Goal: Task Accomplishment & Management: Manage account settings

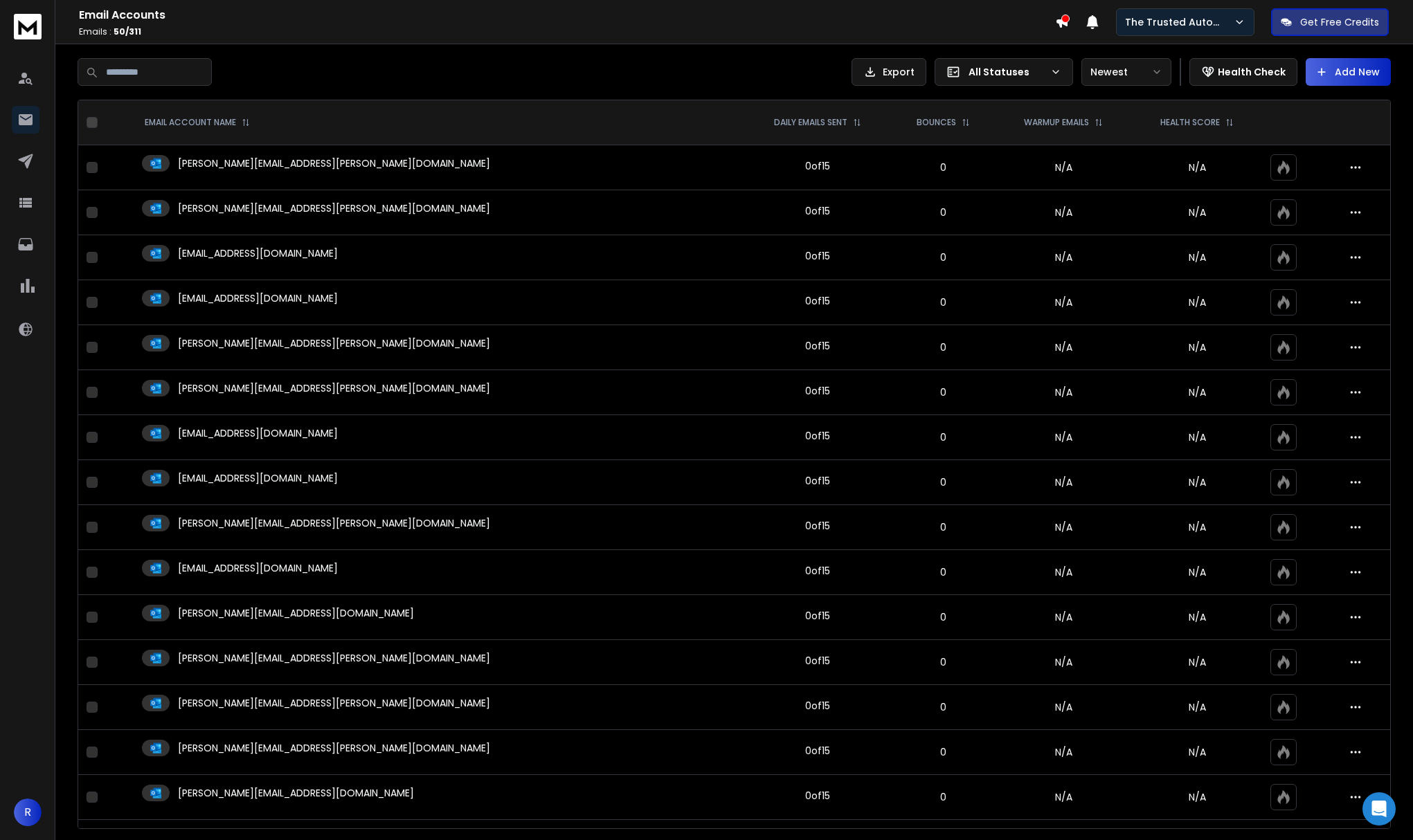
click at [953, 26] on p "The Trusted Automation" at bounding box center [1179, 22] width 109 height 14
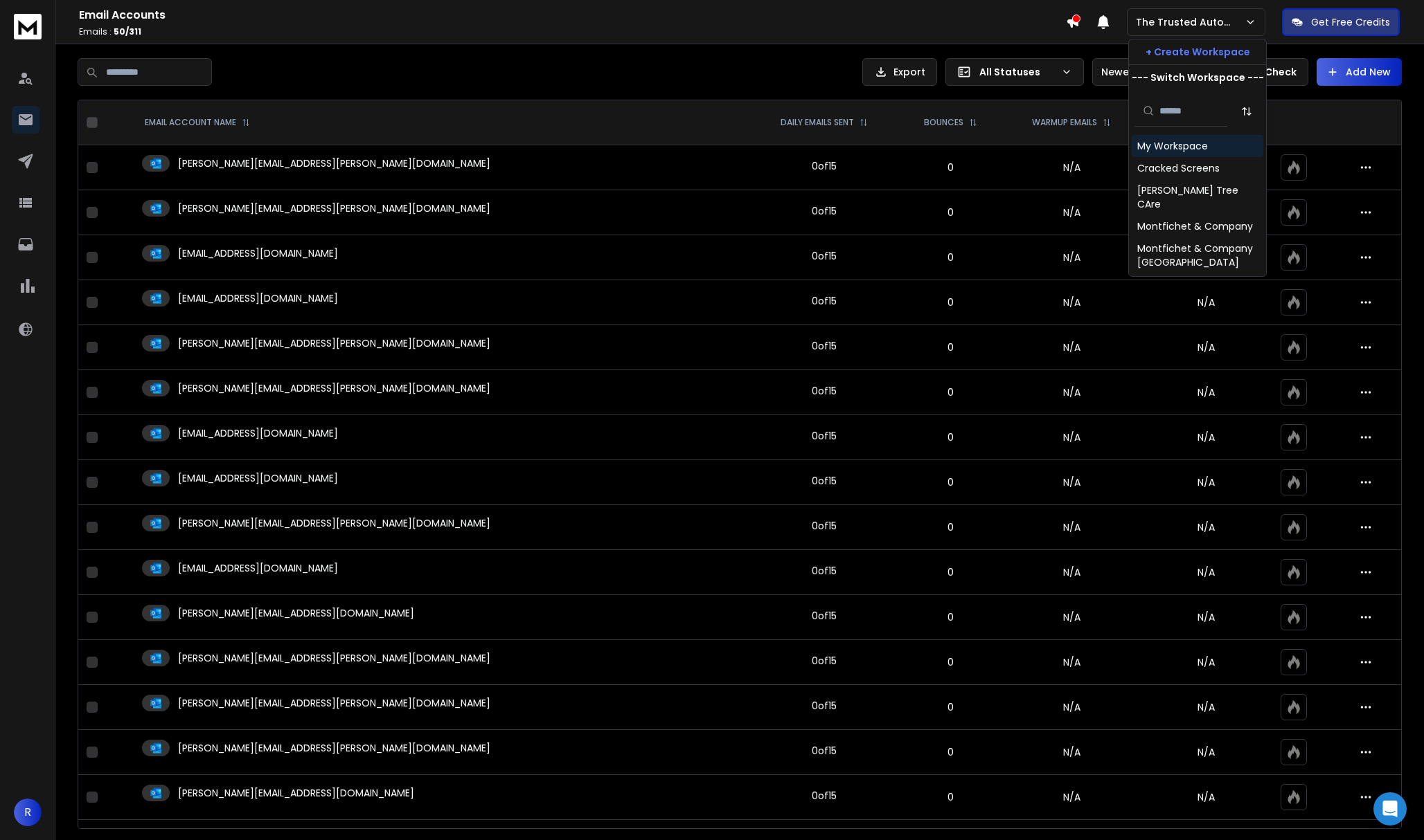
click at [37, 665] on div "R" at bounding box center [28, 420] width 56 height 840
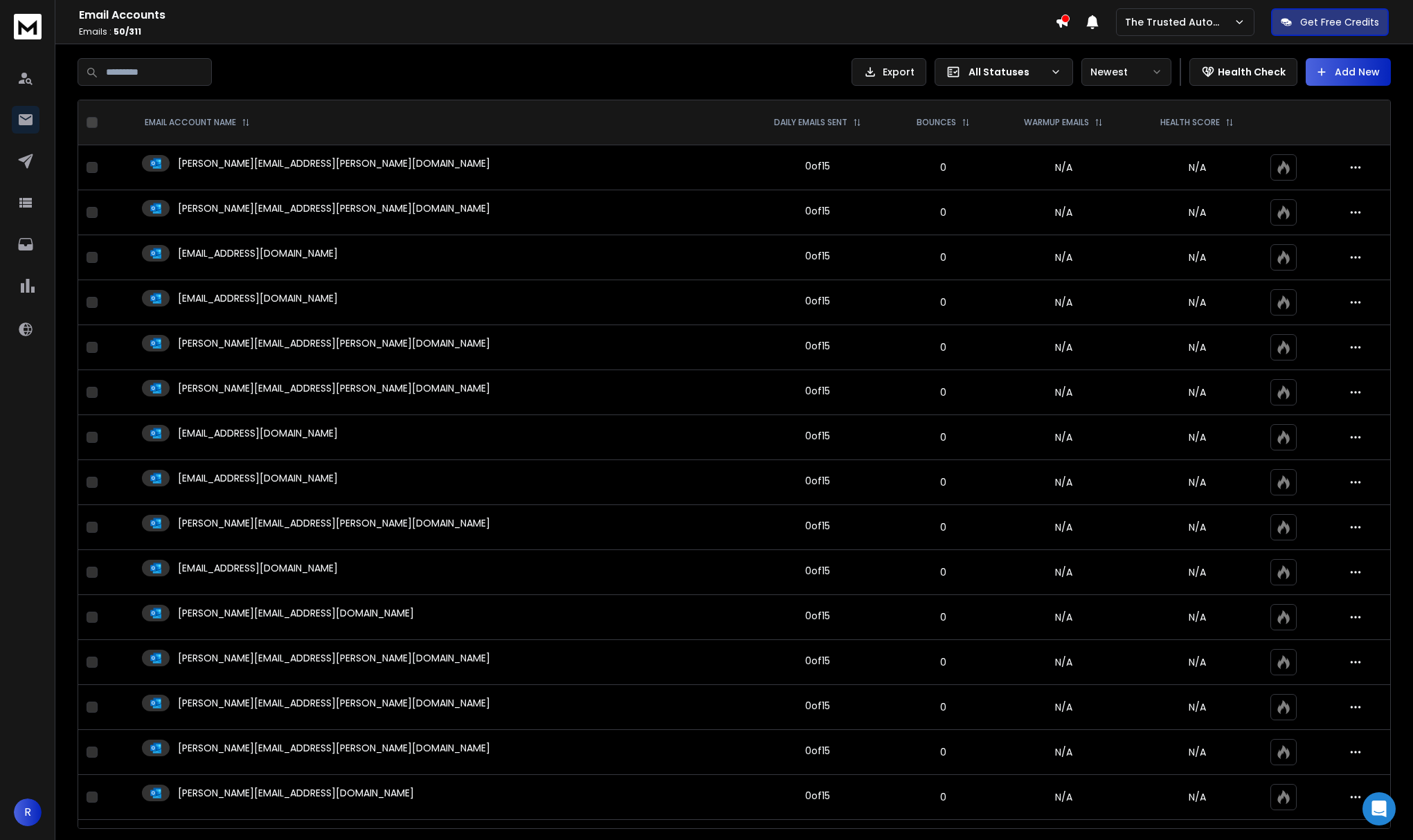
scroll to position [3, 0]
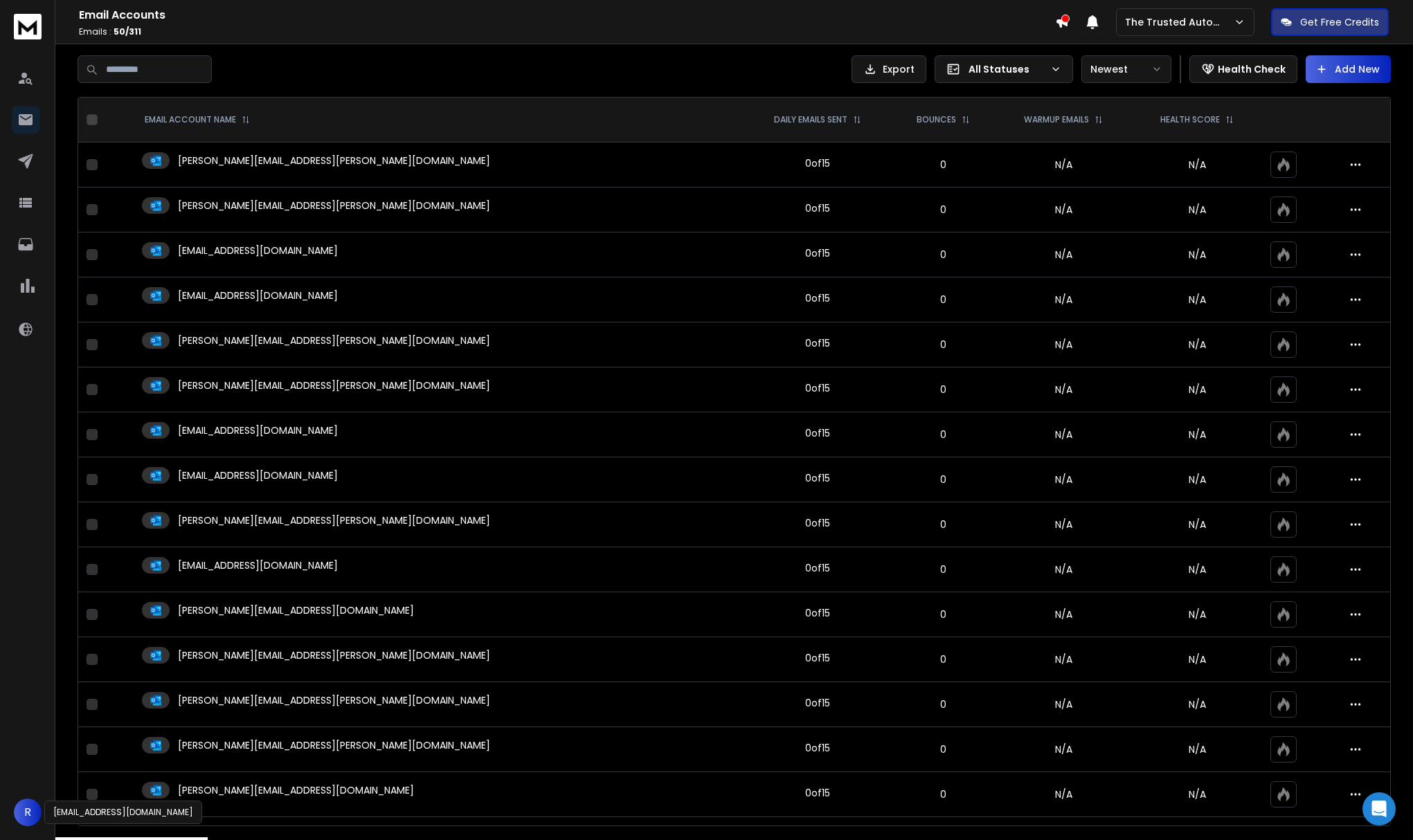
click at [32, 806] on span "R" at bounding box center [28, 813] width 28 height 28
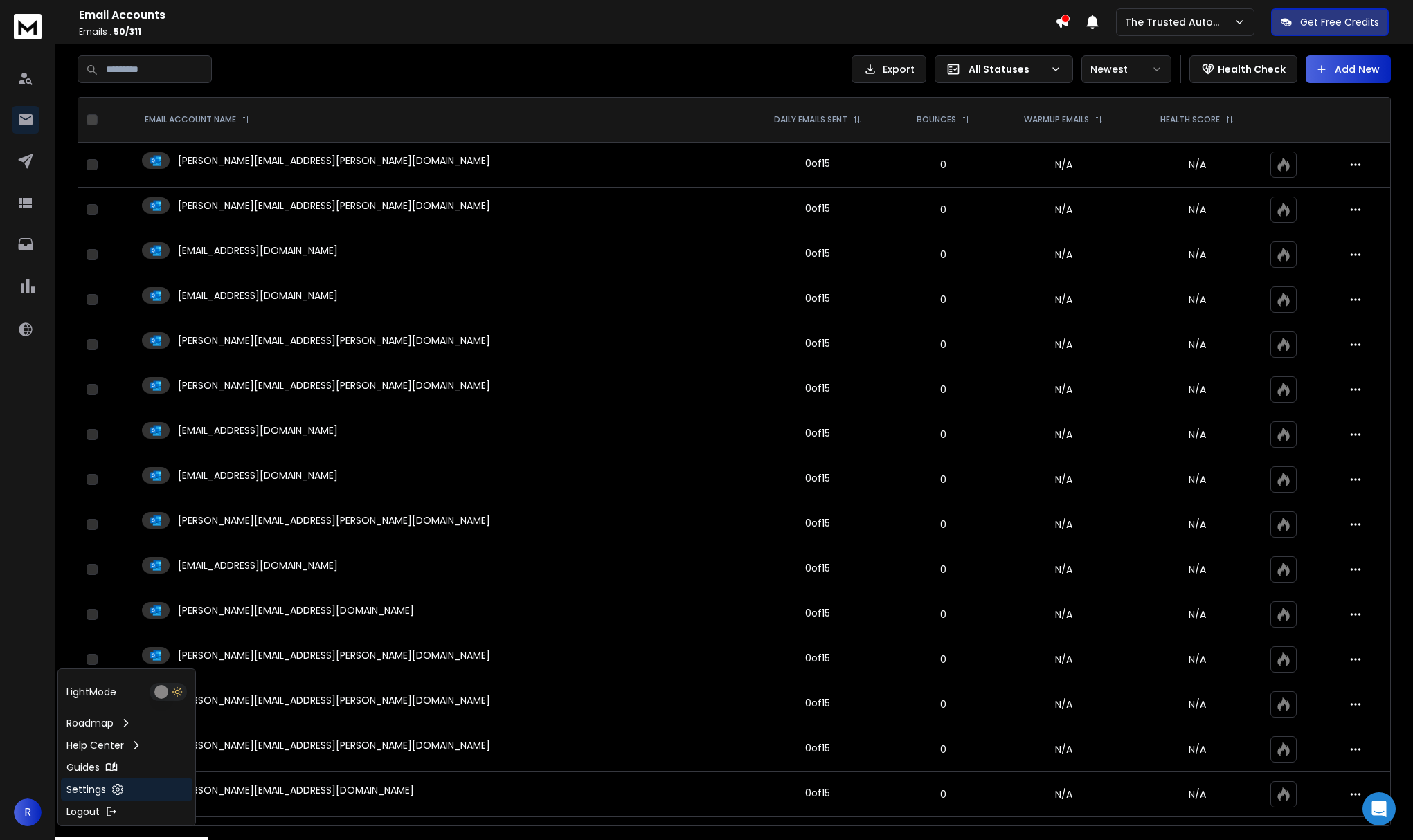
click at [113, 792] on icon at bounding box center [118, 790] width 10 height 10
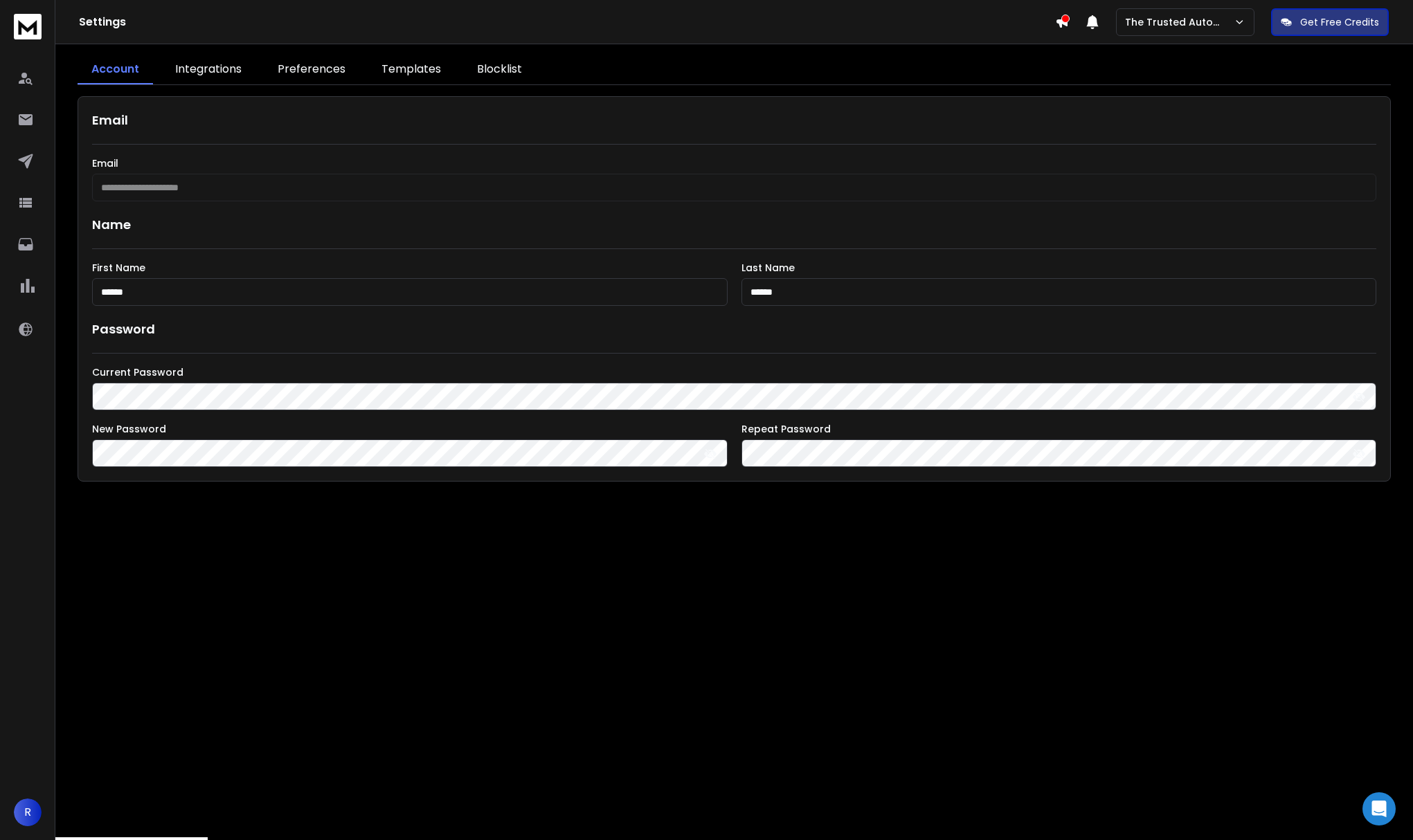
click at [208, 70] on link "Integrations" at bounding box center [208, 70] width 94 height 29
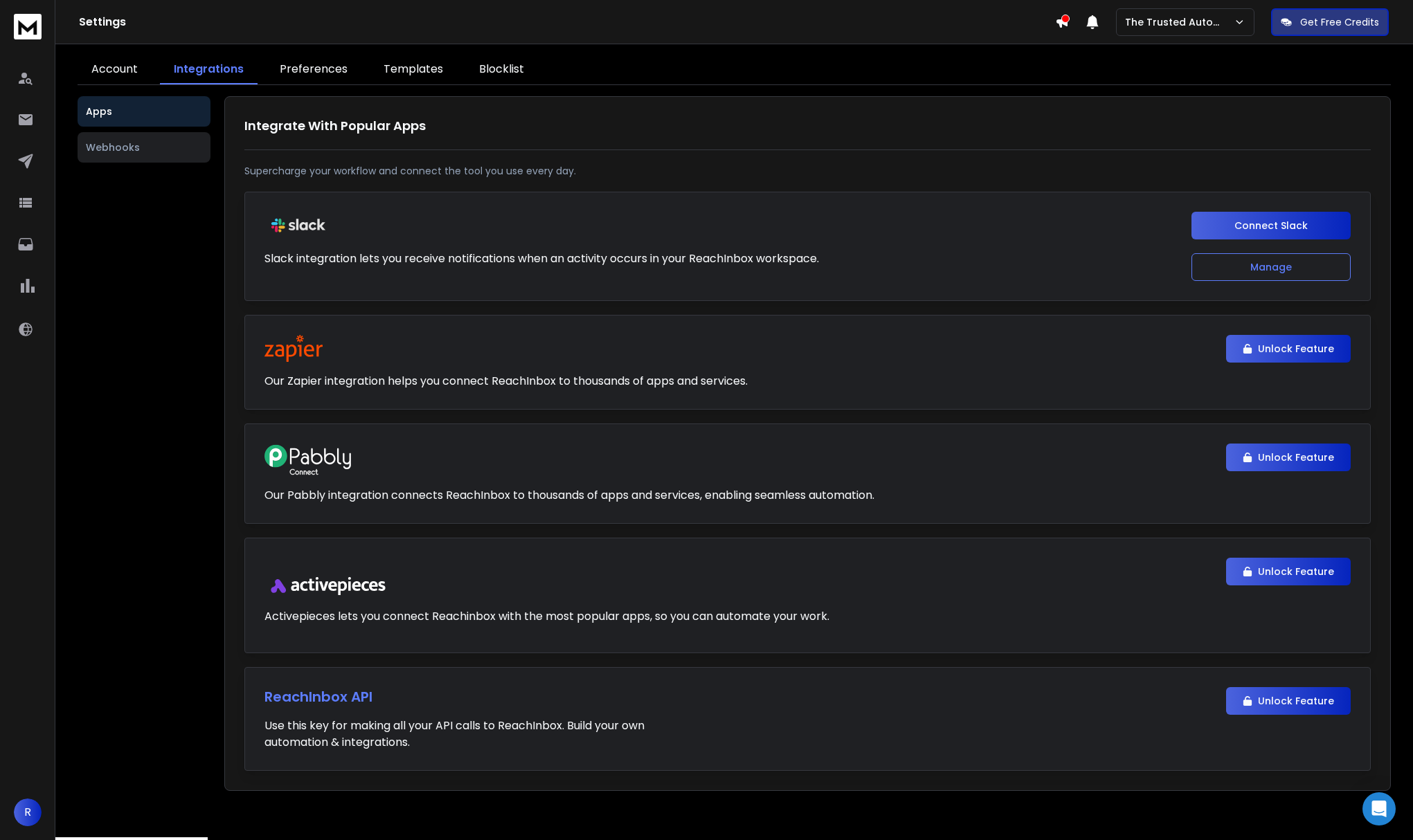
click at [329, 70] on link "Preferences" at bounding box center [313, 70] width 96 height 29
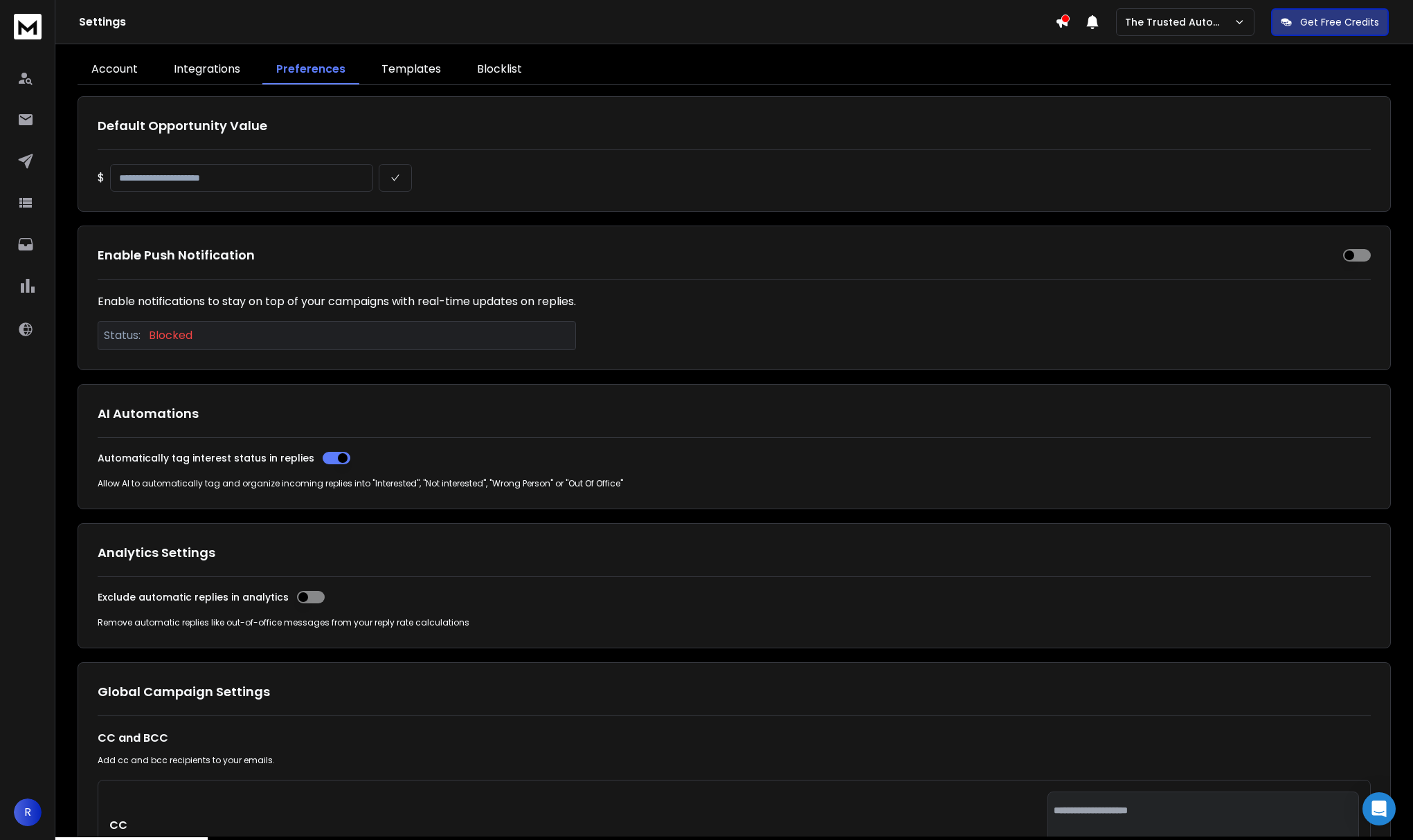
click at [421, 68] on link "Templates" at bounding box center [411, 70] width 87 height 29
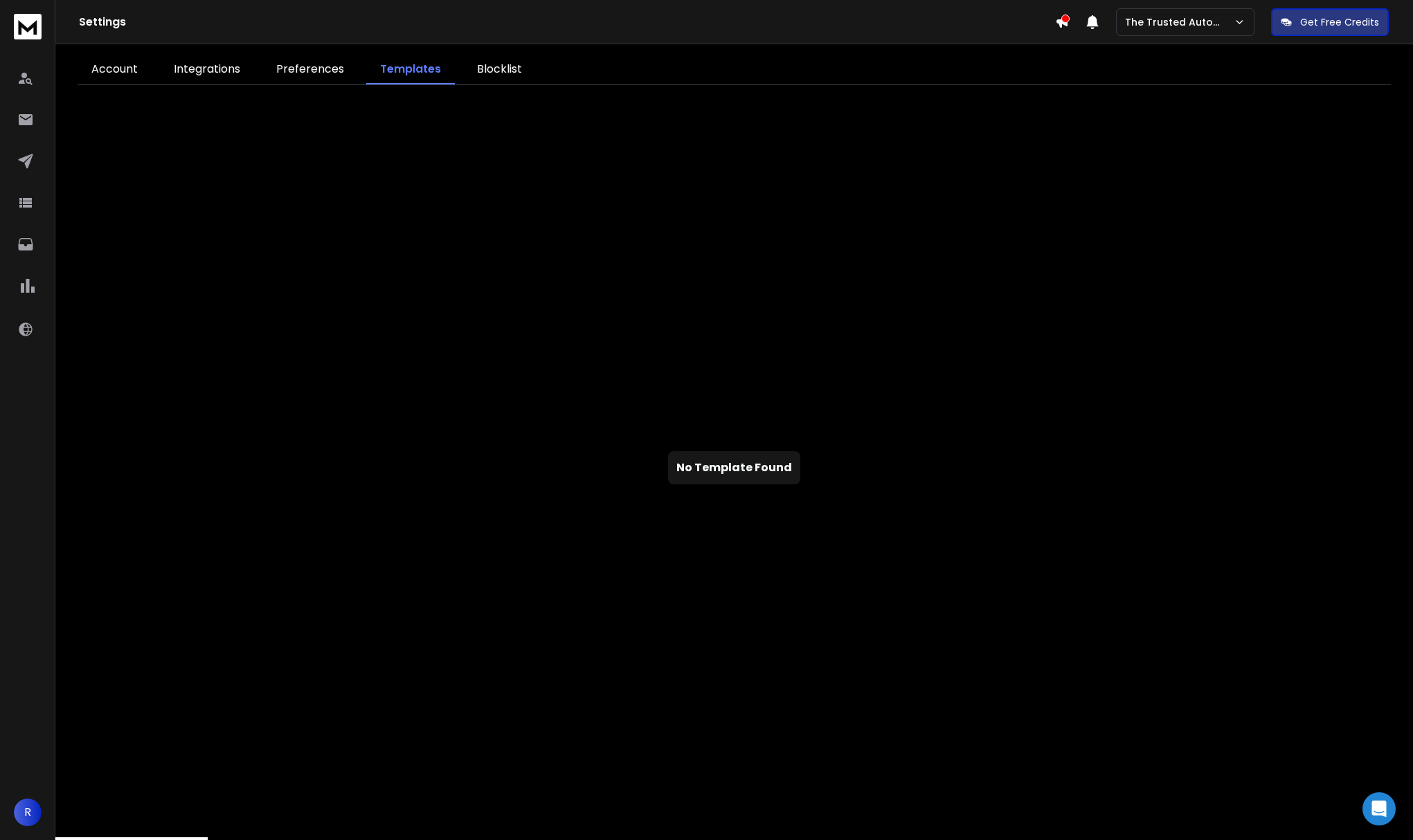
click at [514, 67] on link "Blocklist" at bounding box center [499, 70] width 72 height 29
click at [953, 27] on icon "button" at bounding box center [1240, 22] width 12 height 14
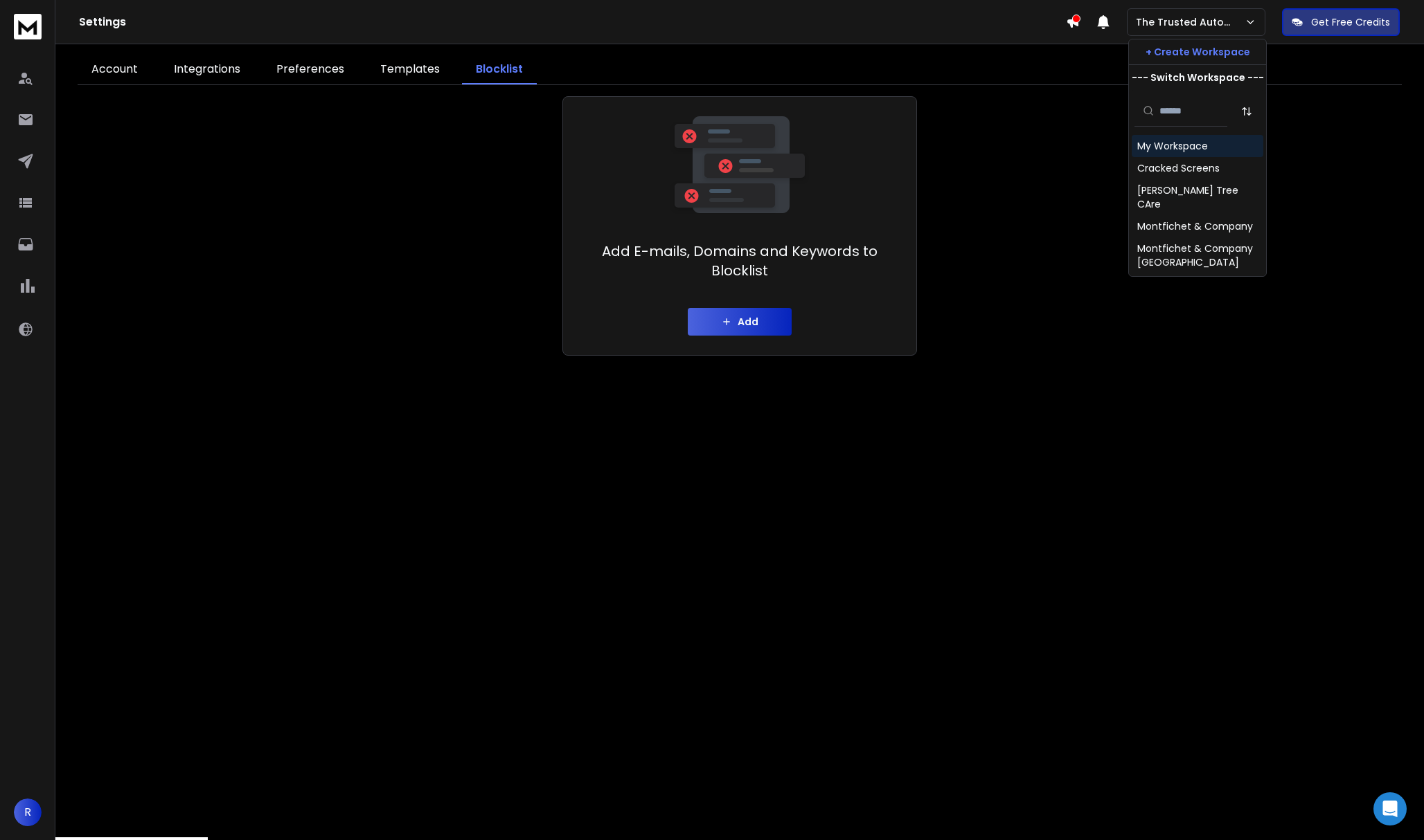
click at [954, 150] on div "Add E-mails, Domains and Keywords to Blocklist Add" at bounding box center [739, 460] width 1324 height 751
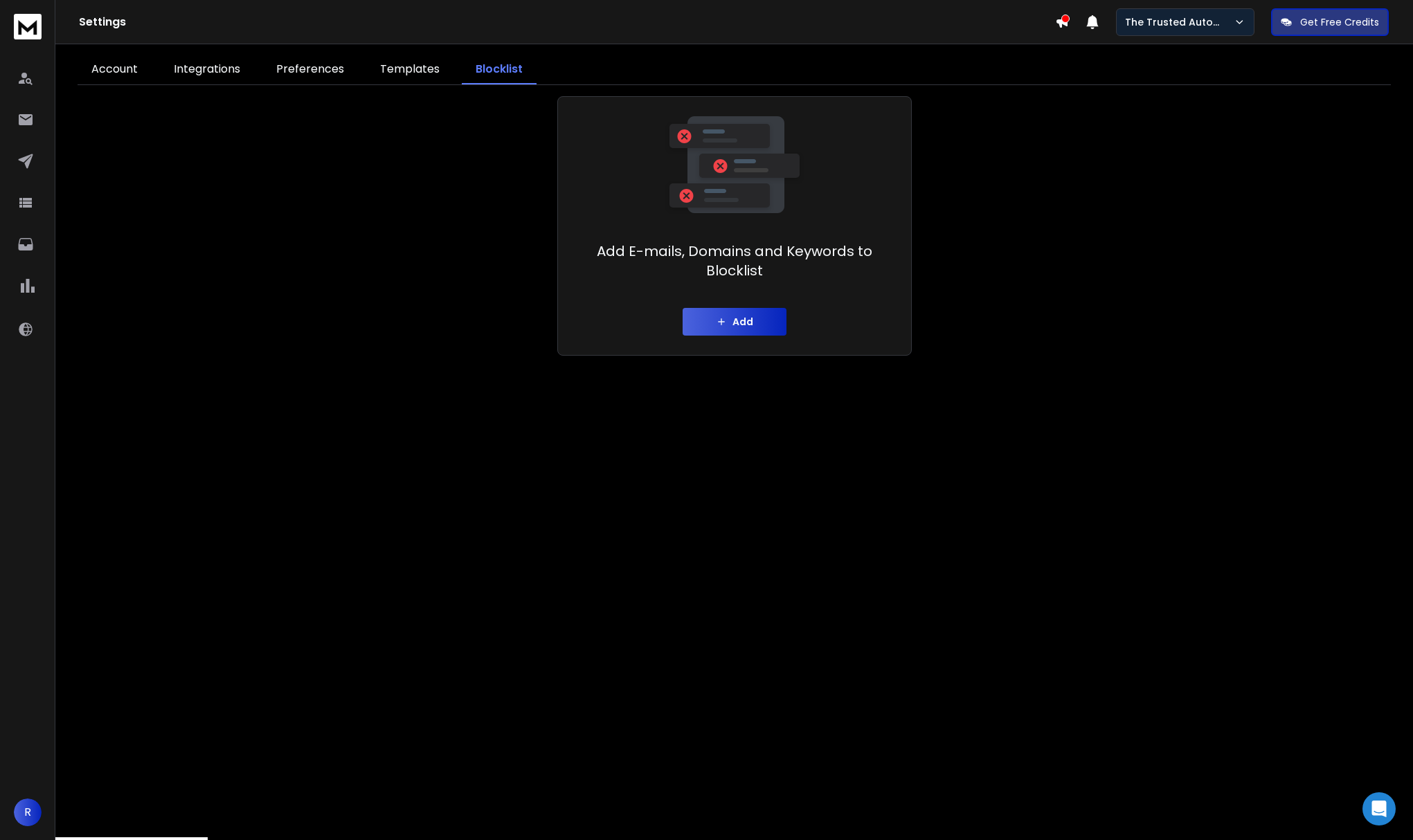
click at [953, 27] on icon "button" at bounding box center [1240, 22] width 12 height 14
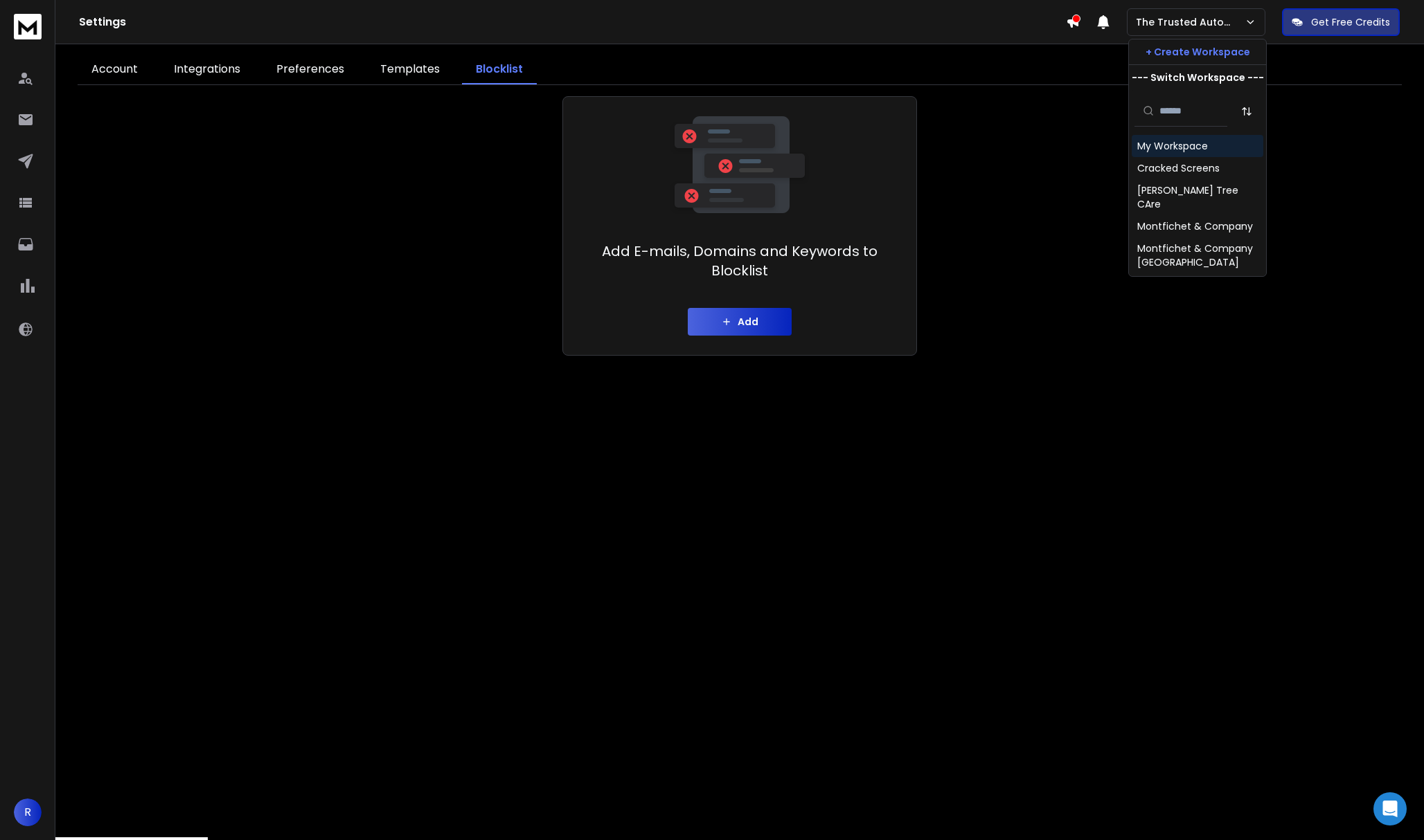
click at [954, 55] on p "+ Create Workspace" at bounding box center [1198, 51] width 105 height 14
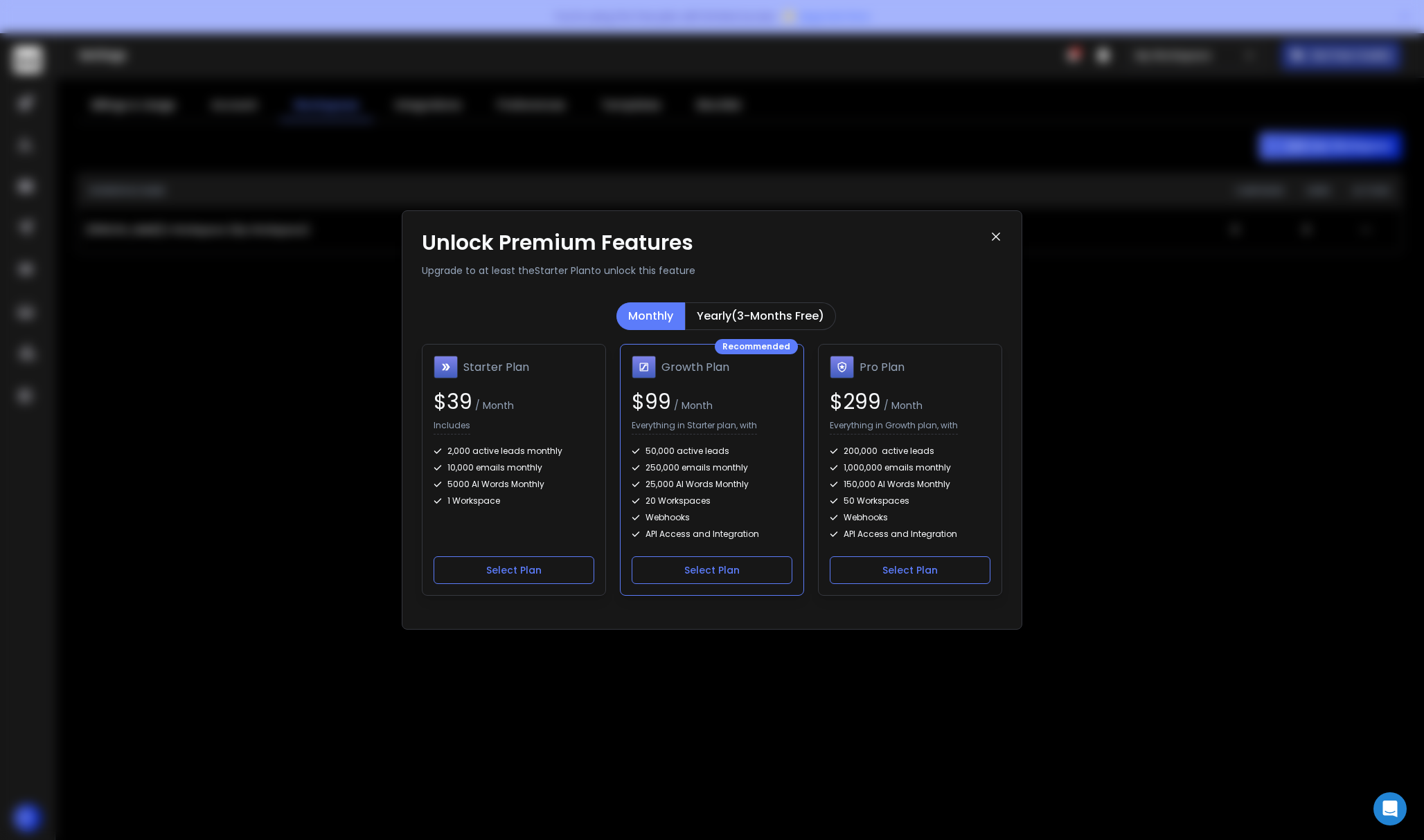
click at [999, 234] on icon at bounding box center [996, 236] width 8 height 8
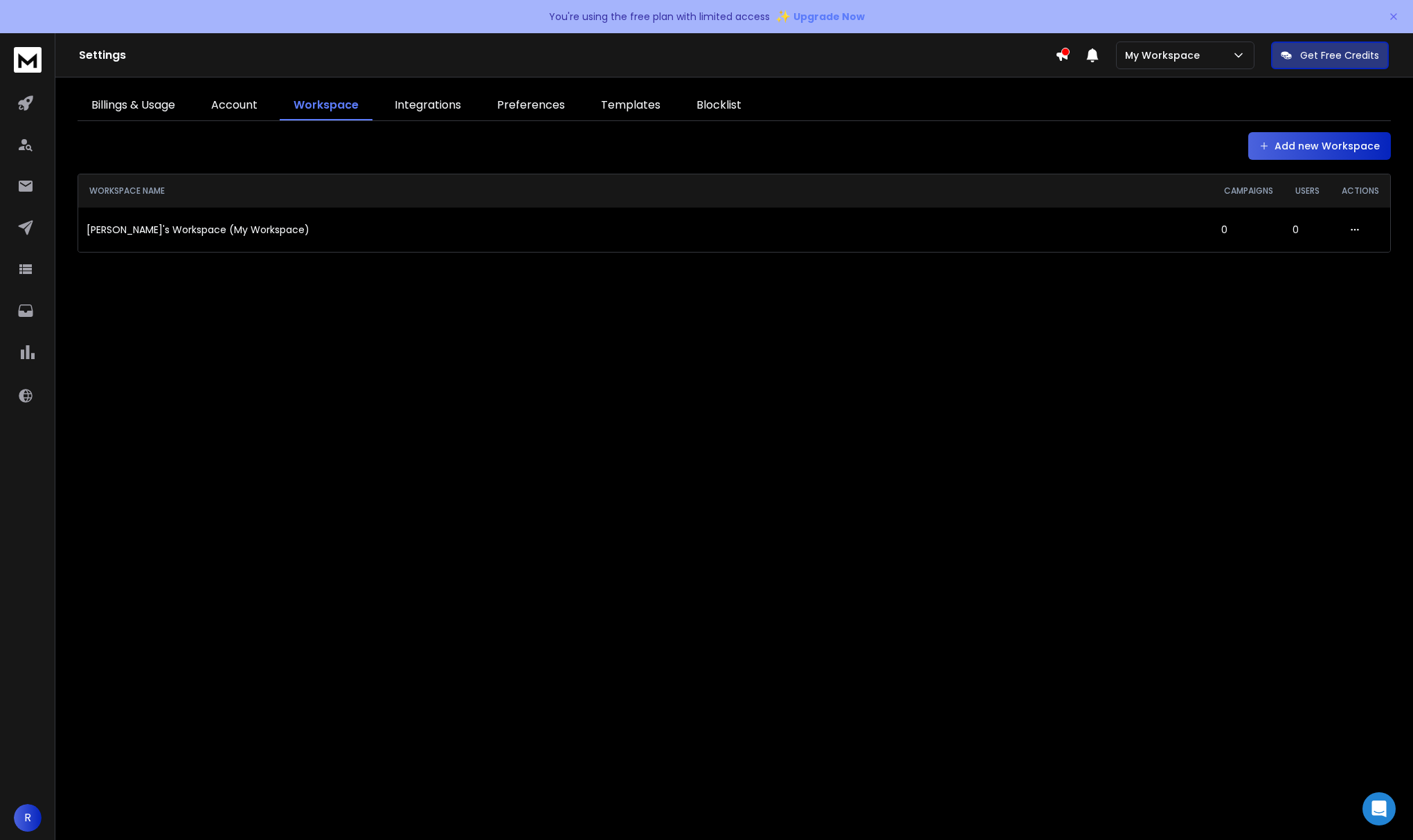
drag, startPoint x: 1394, startPoint y: 17, endPoint x: 808, endPoint y: 146, distance: 600.0
click at [1391, 17] on icon "Close notification" at bounding box center [1393, 16] width 11 height 11
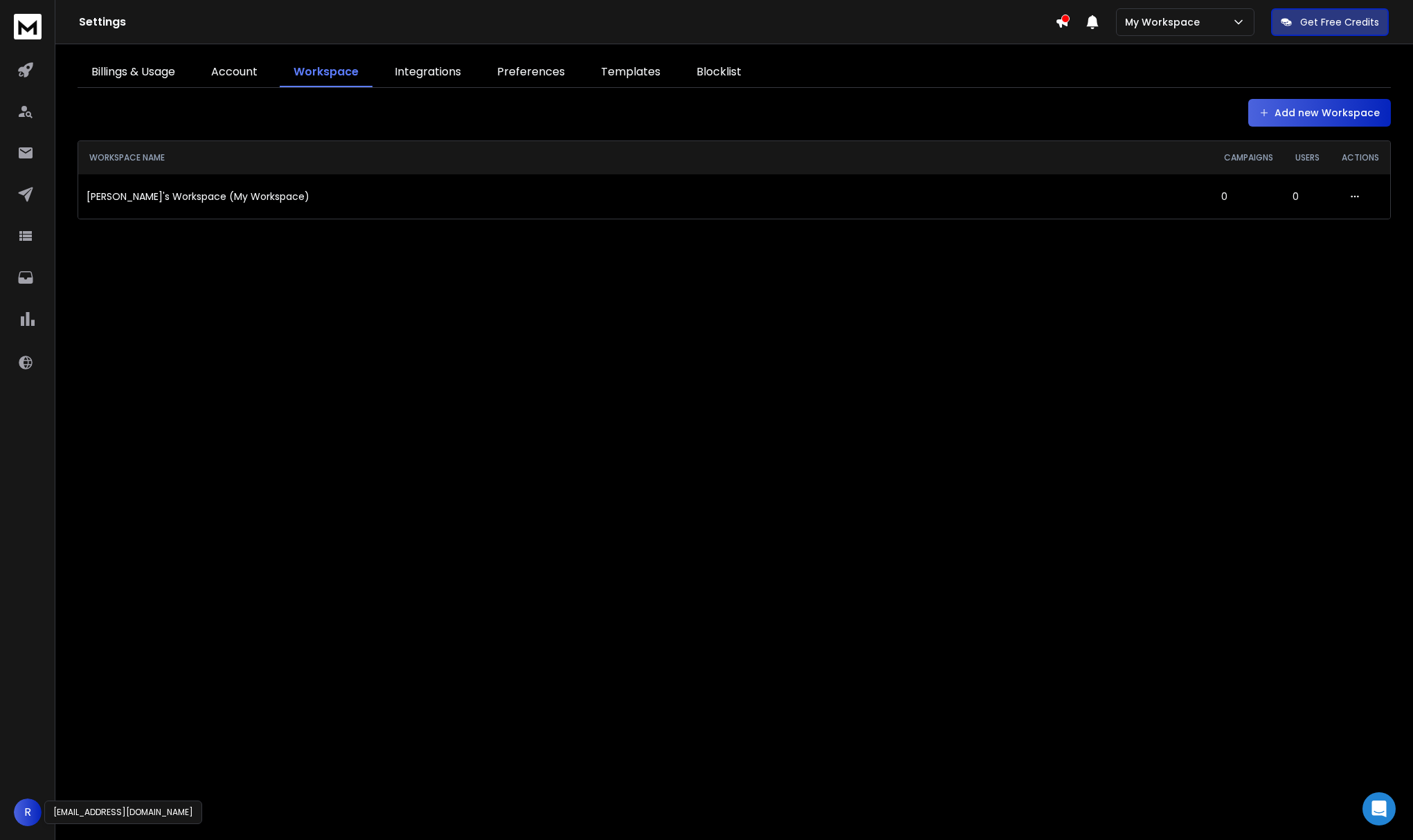
click at [35, 801] on span "R" at bounding box center [28, 813] width 28 height 28
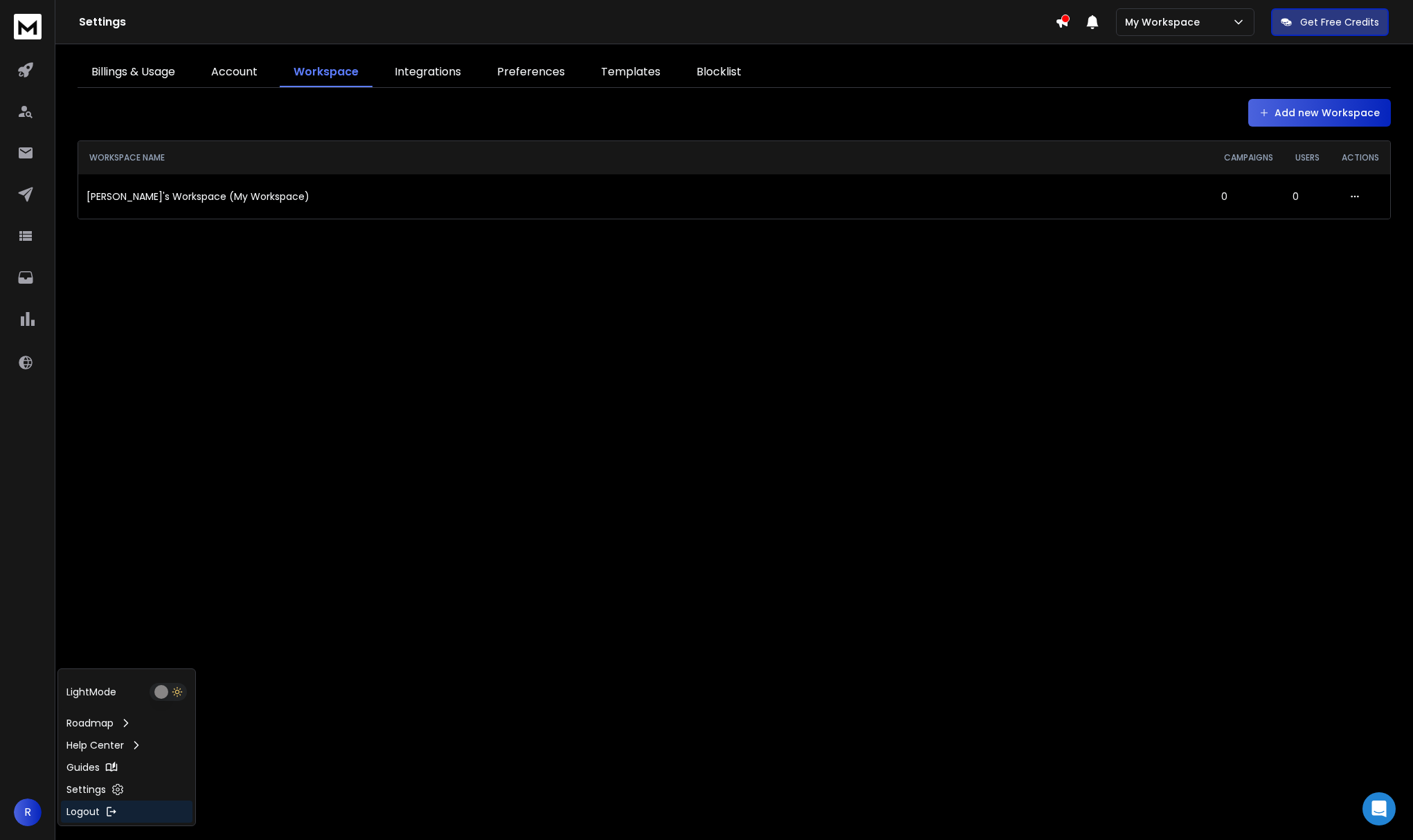
click at [90, 815] on p "Logout" at bounding box center [83, 811] width 33 height 14
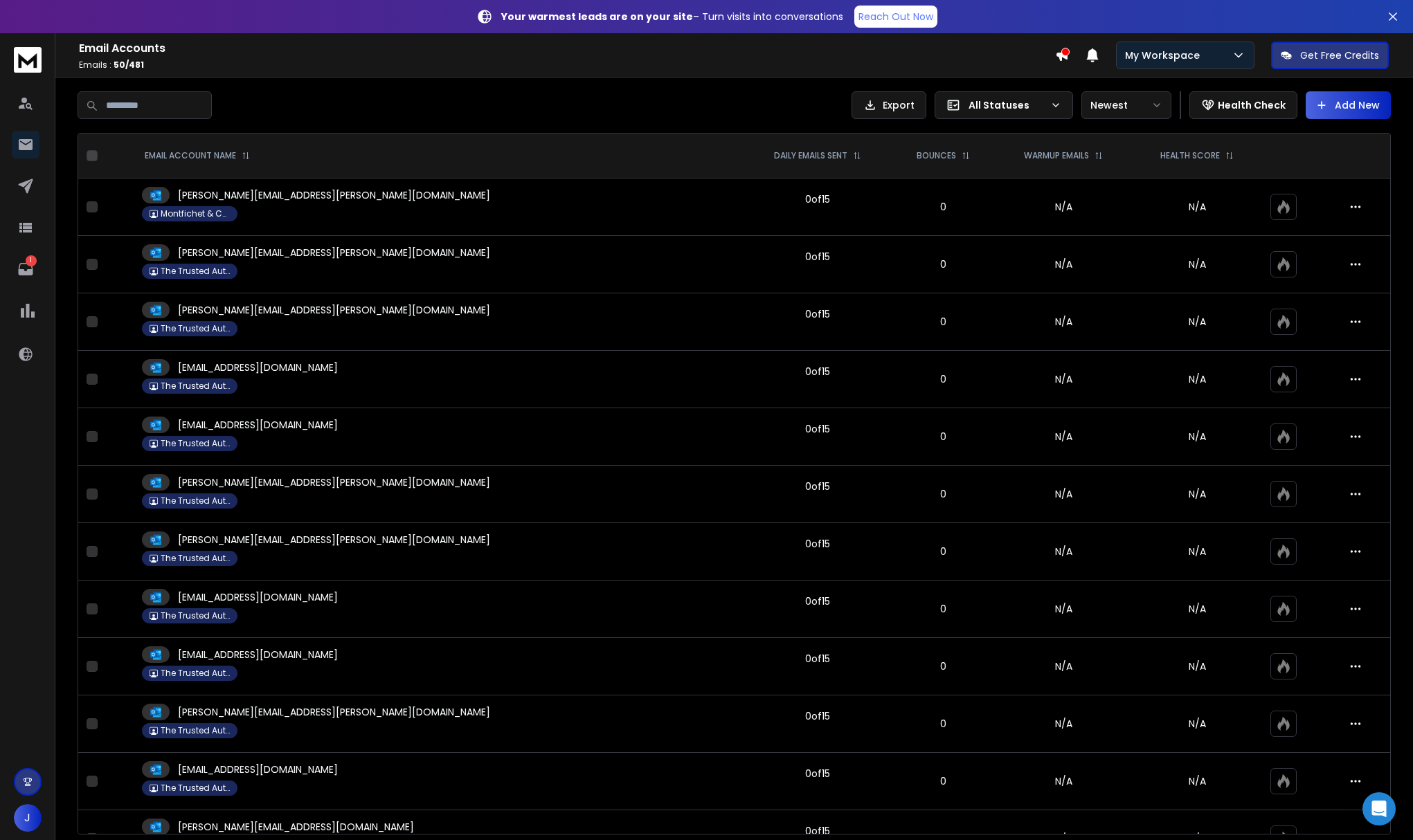
click at [1223, 58] on div "My Workspace" at bounding box center [1185, 55] width 121 height 14
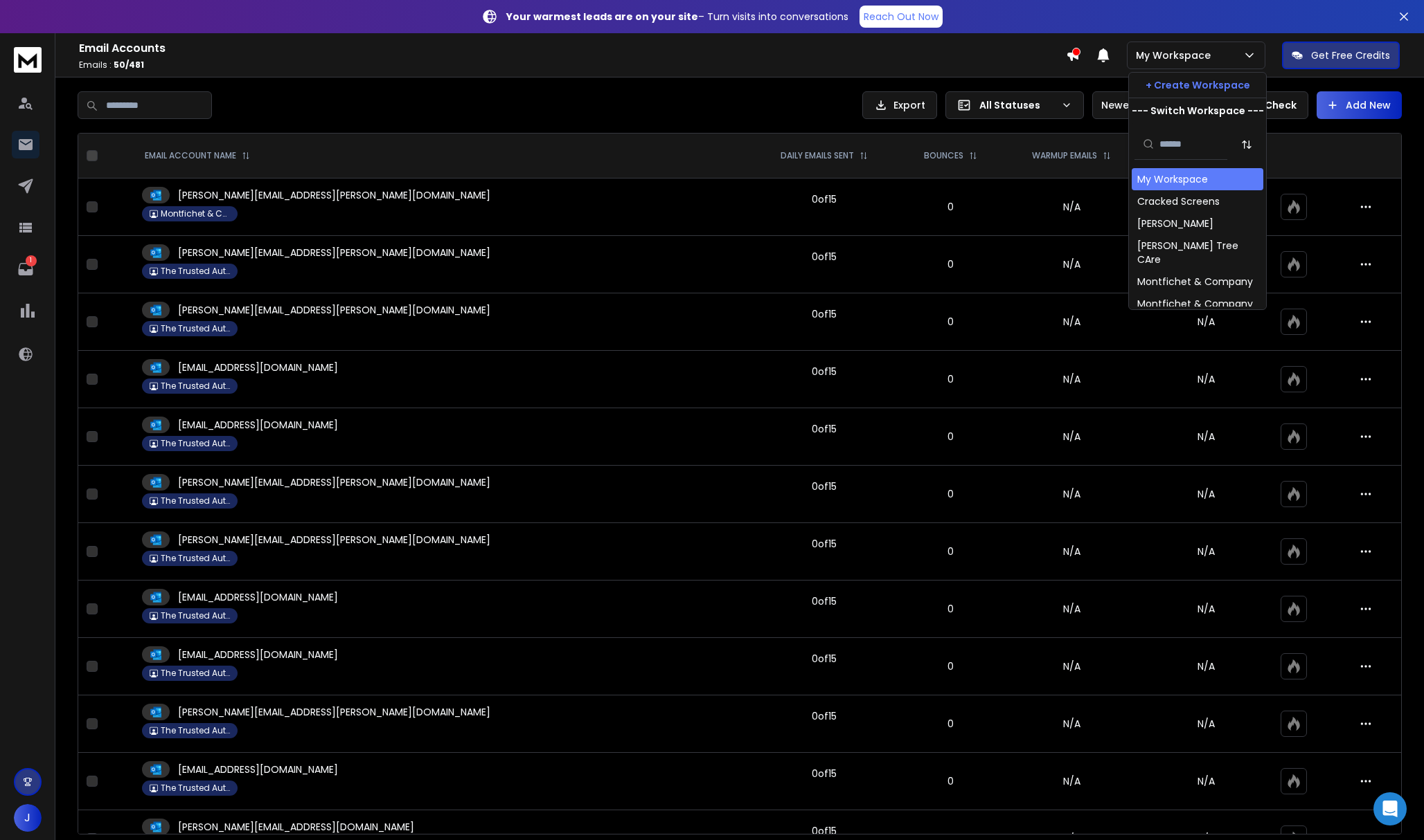
click at [1209, 83] on p "+ Create Workspace" at bounding box center [1198, 85] width 105 height 14
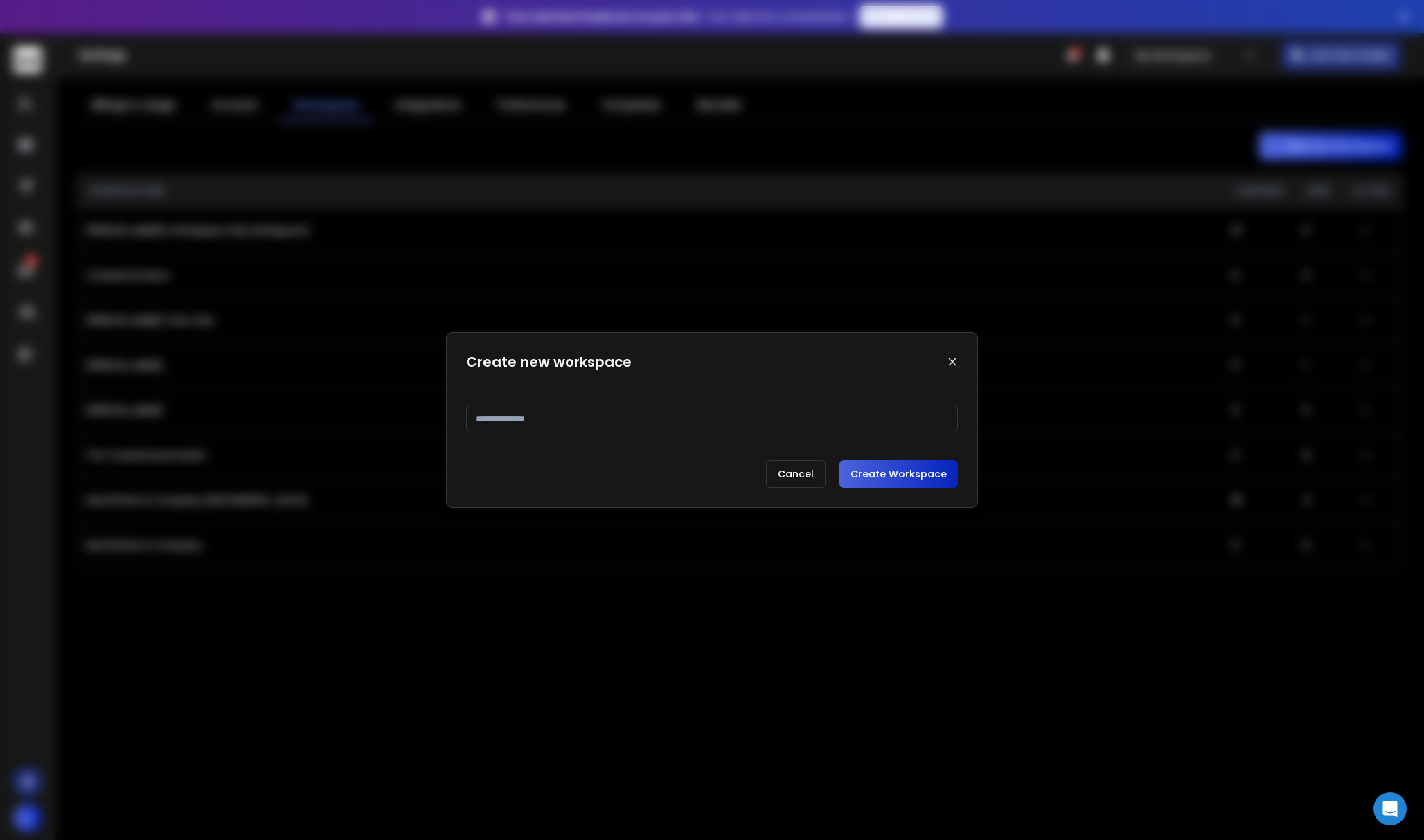
click at [550, 425] on input at bounding box center [712, 419] width 492 height 28
click at [622, 416] on input "**********" at bounding box center [712, 419] width 492 height 28
type input "**********"
click at [901, 476] on button "Create Workspace" at bounding box center [899, 474] width 119 height 28
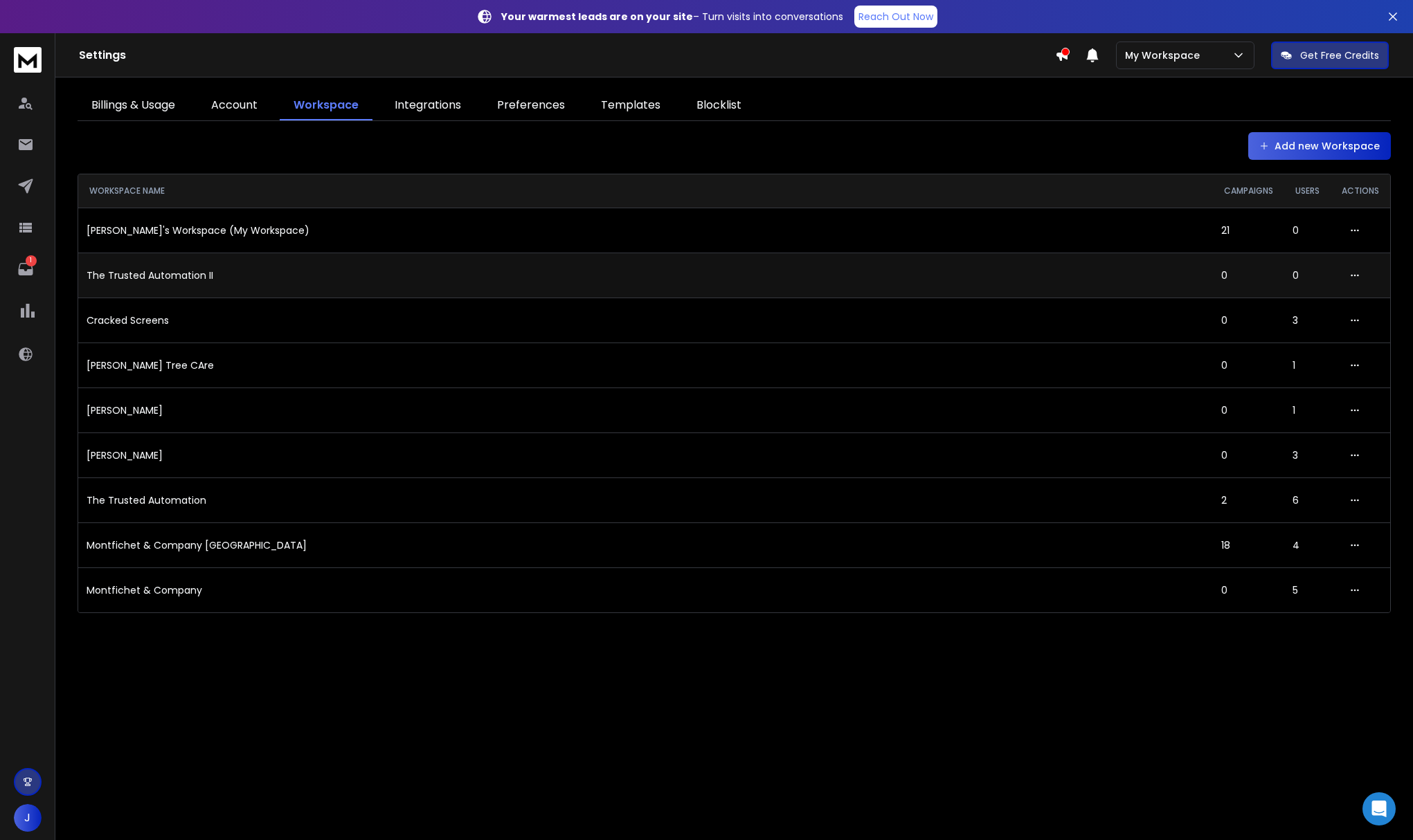
click at [388, 277] on td "The Trusted Automation II" at bounding box center [645, 274] width 1134 height 45
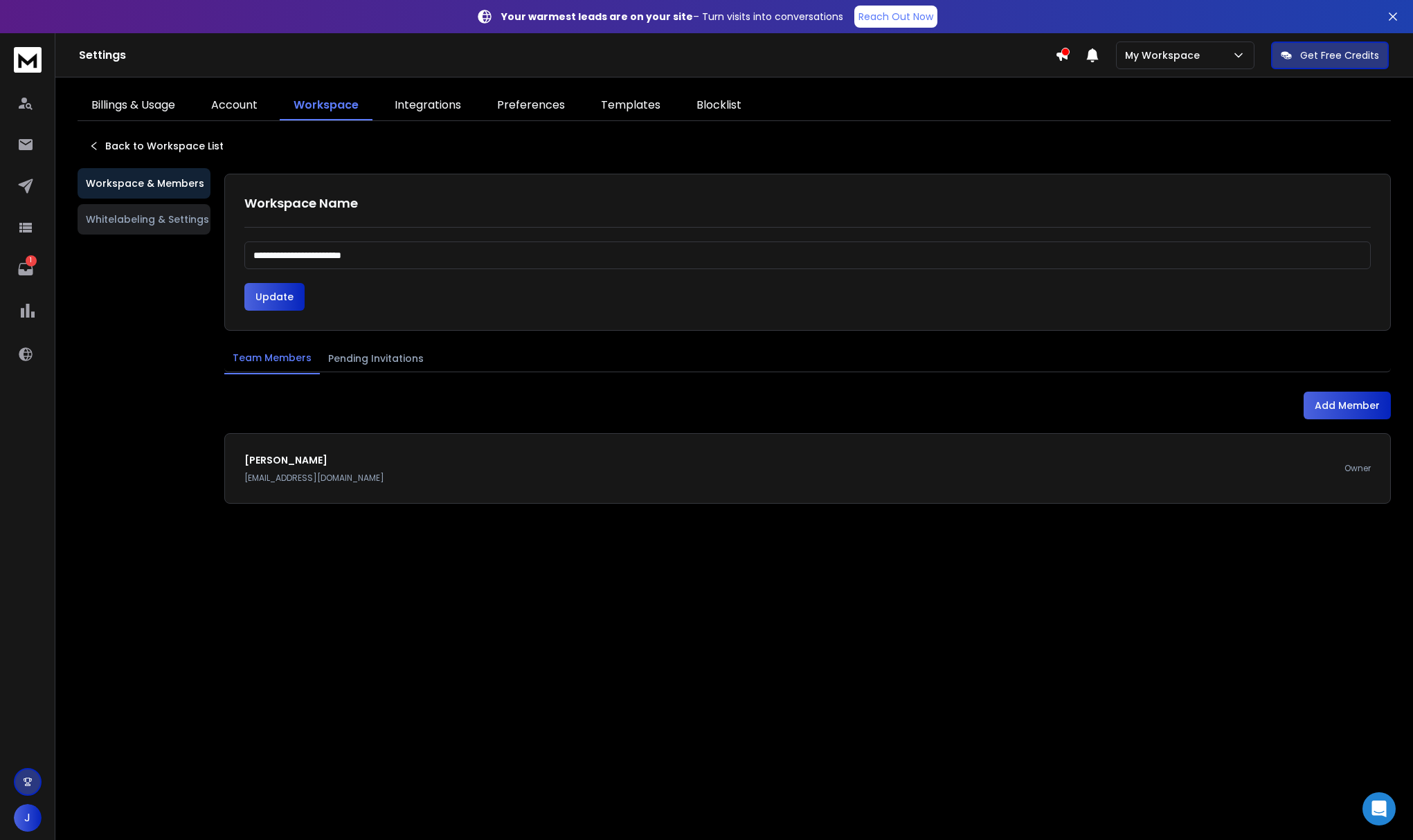
click at [1340, 408] on button "Add Member" at bounding box center [1346, 405] width 87 height 28
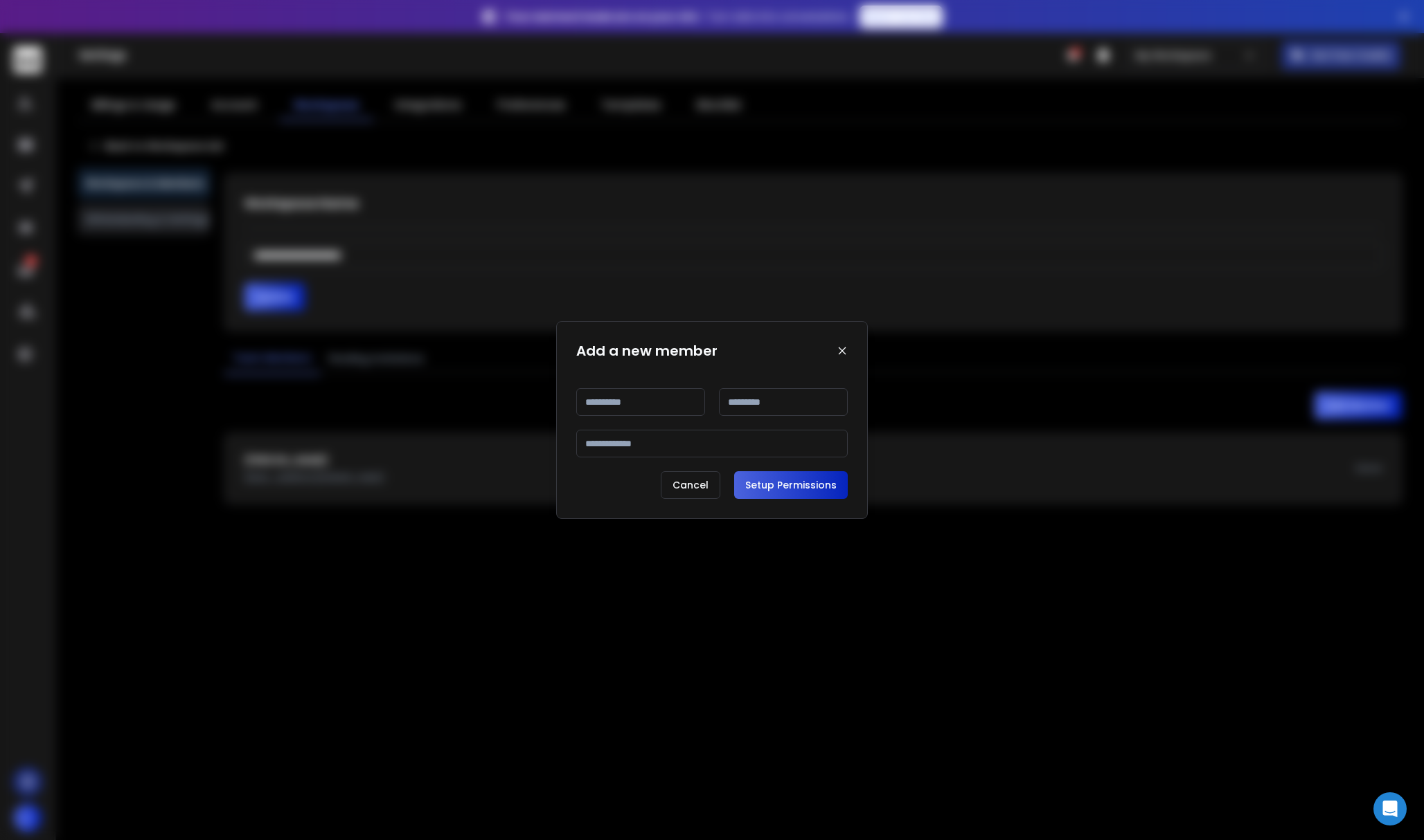
click at [625, 408] on input at bounding box center [641, 402] width 129 height 28
type input "******"
type input "**********"
click at [789, 488] on button "Setup Permissions" at bounding box center [791, 485] width 113 height 28
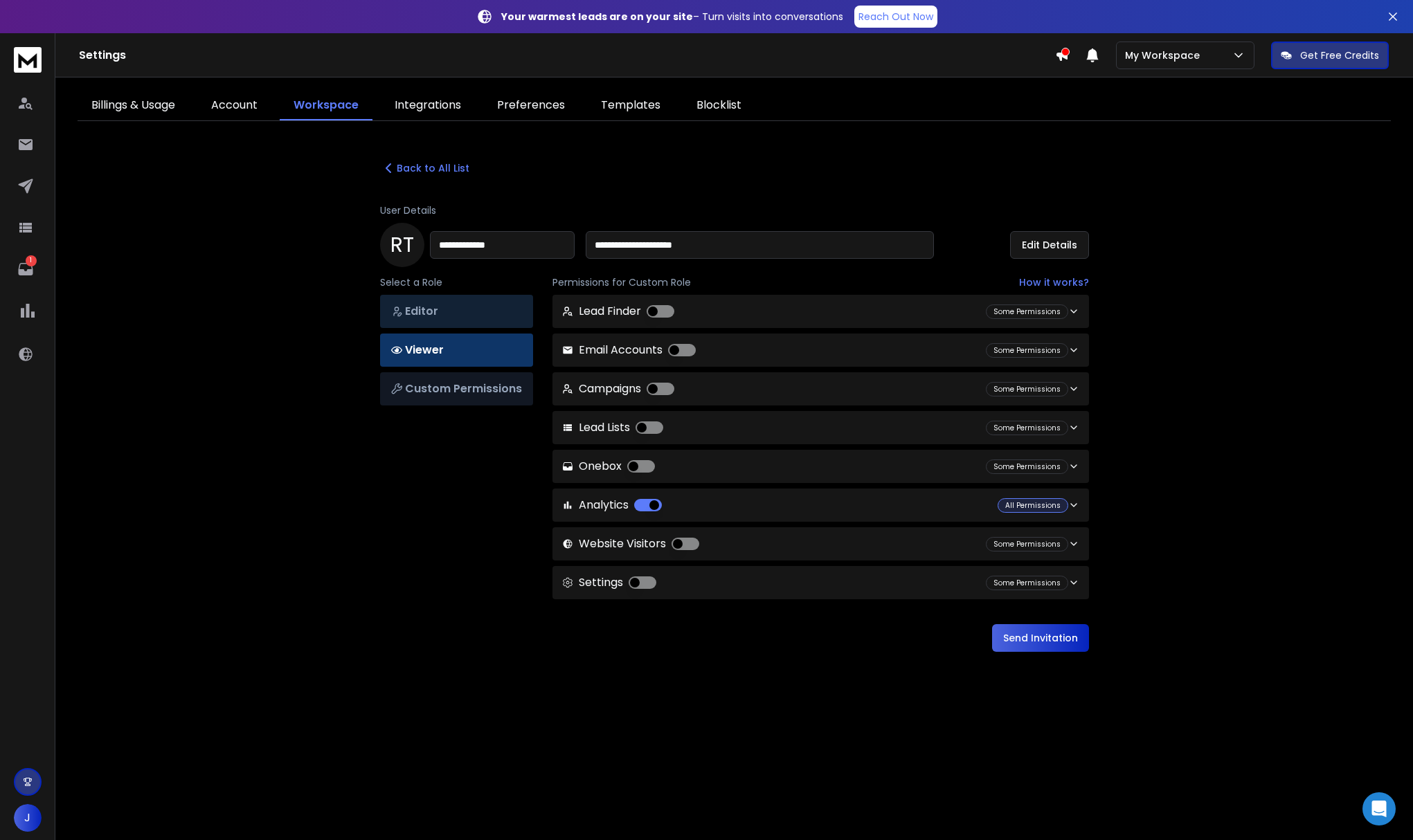
click at [460, 318] on p "Editor" at bounding box center [456, 311] width 131 height 17
click at [402, 318] on button "Editor" at bounding box center [396, 311] width 11 height 34
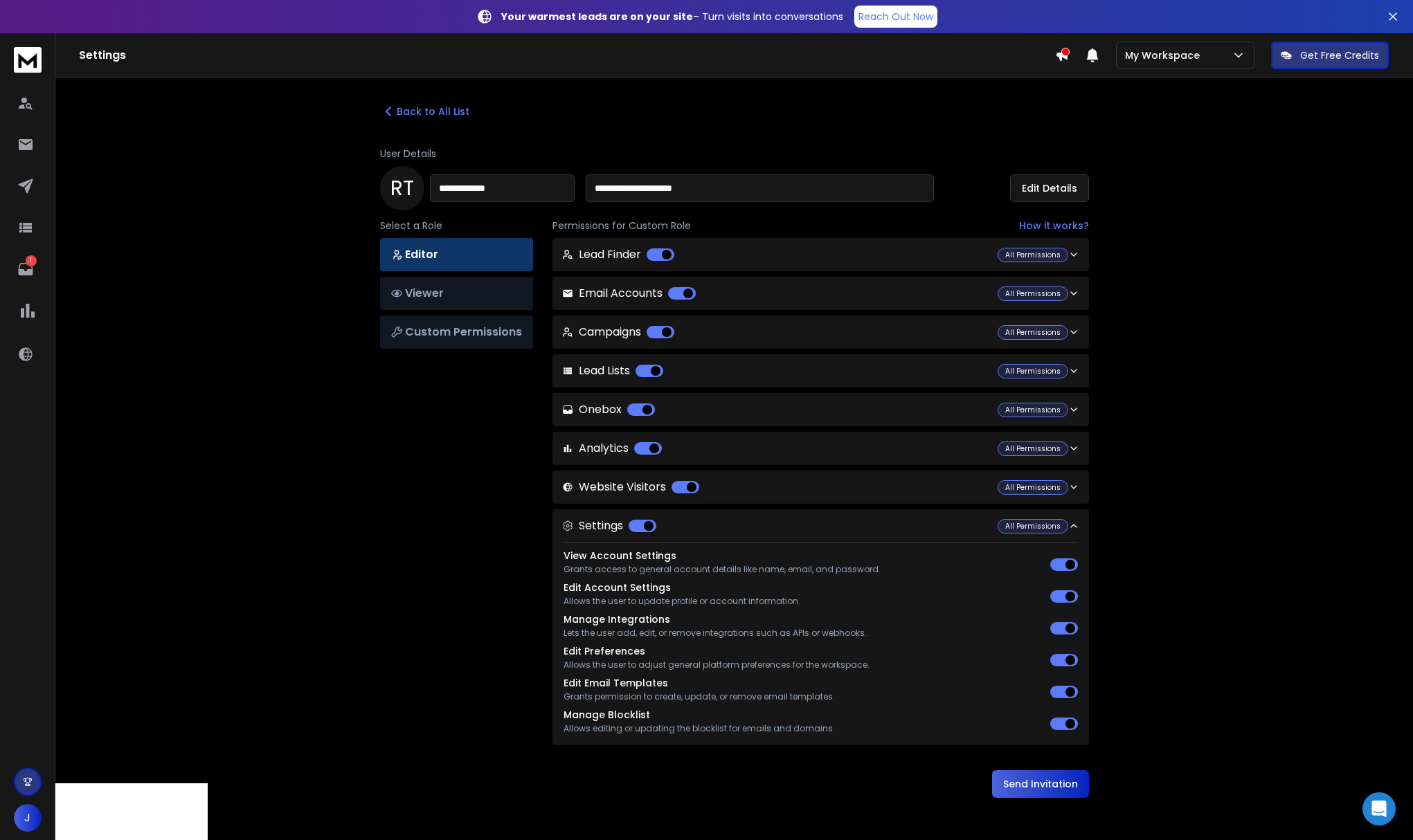
scroll to position [58, 0]
click at [479, 339] on p "Custom Permissions" at bounding box center [456, 331] width 131 height 17
click at [402, 339] on button "Custom Permissions" at bounding box center [396, 331] width 11 height 34
click at [484, 259] on p "Editor" at bounding box center [456, 254] width 131 height 17
click at [402, 259] on button "Editor" at bounding box center [396, 254] width 11 height 34
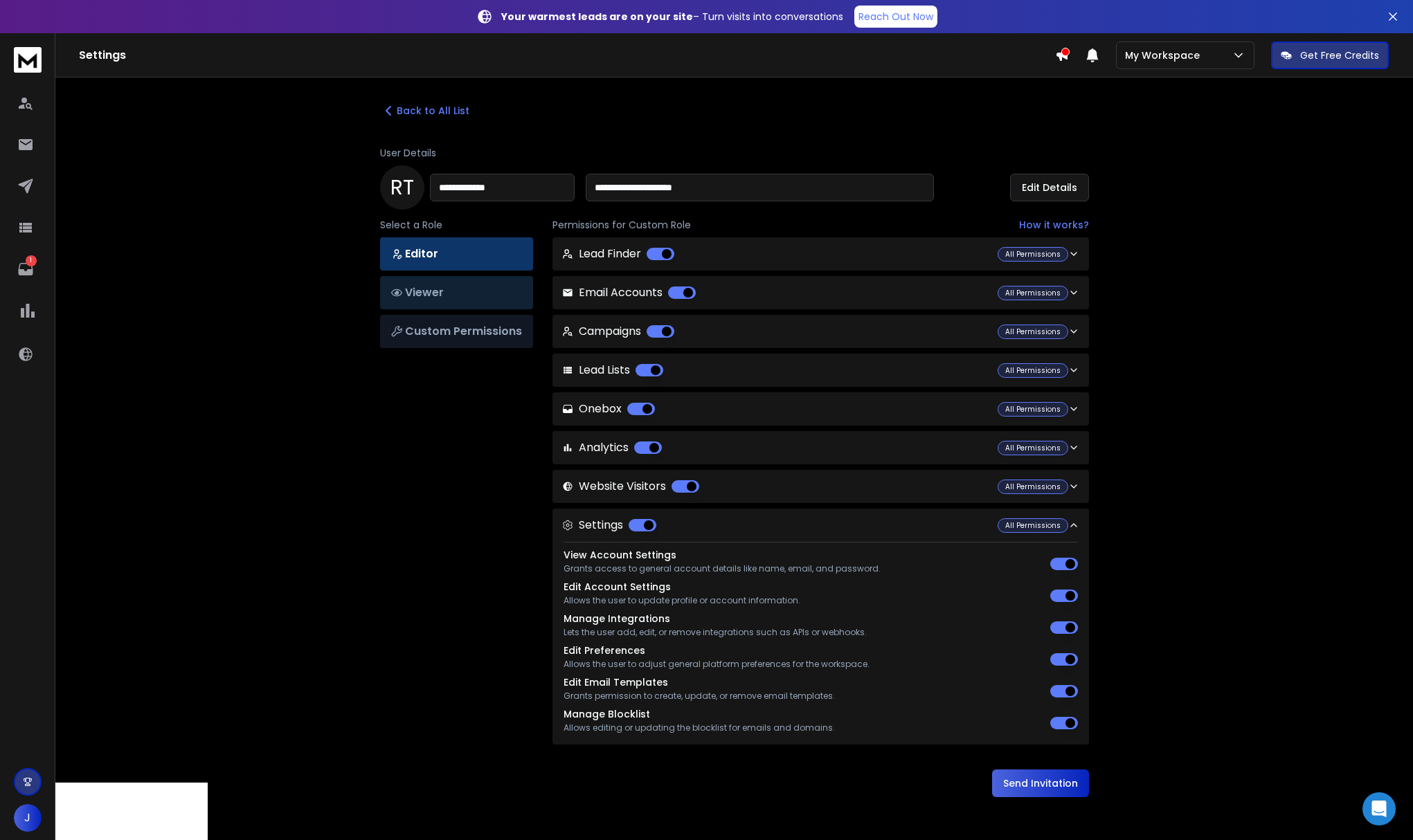
click at [481, 301] on div "Viewer" at bounding box center [456, 292] width 153 height 33
click at [487, 257] on p "Editor" at bounding box center [456, 254] width 131 height 17
click at [402, 257] on button "Editor" at bounding box center [396, 254] width 11 height 34
click at [1052, 784] on button "Send Invitation" at bounding box center [1041, 784] width 97 height 28
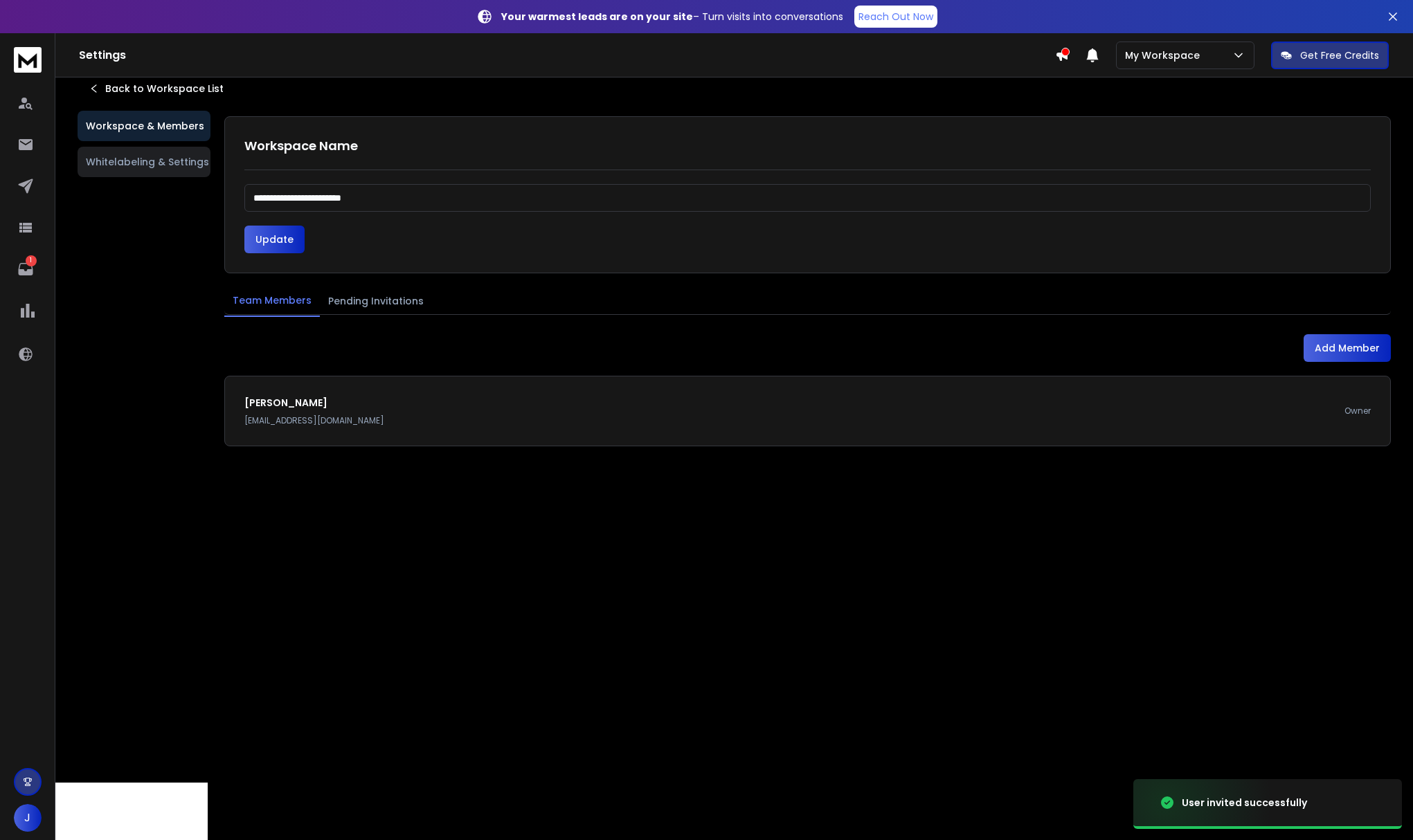
click at [389, 301] on button "Pending Invitations" at bounding box center [375, 301] width 112 height 31
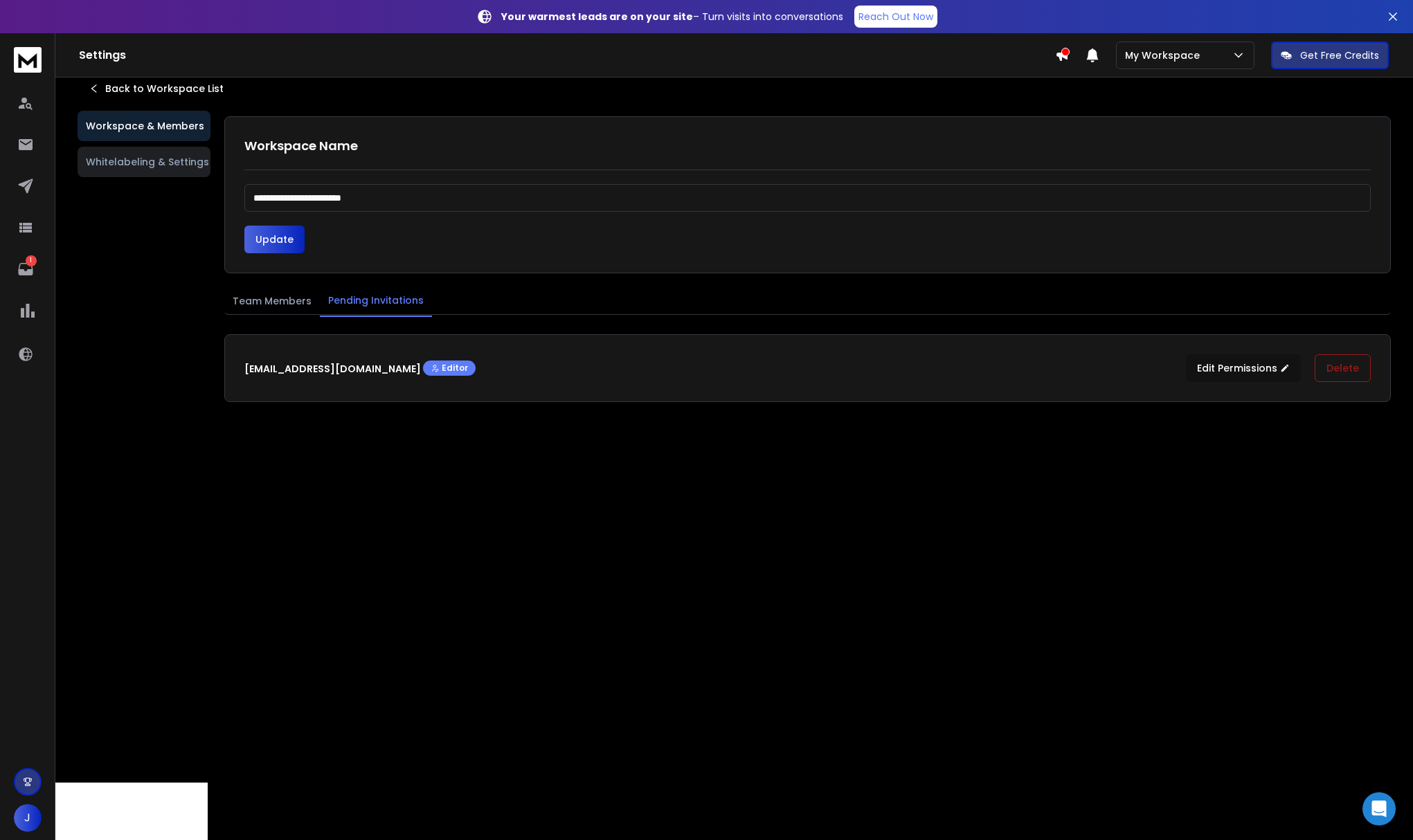
click at [296, 304] on button "Team Members" at bounding box center [271, 301] width 96 height 31
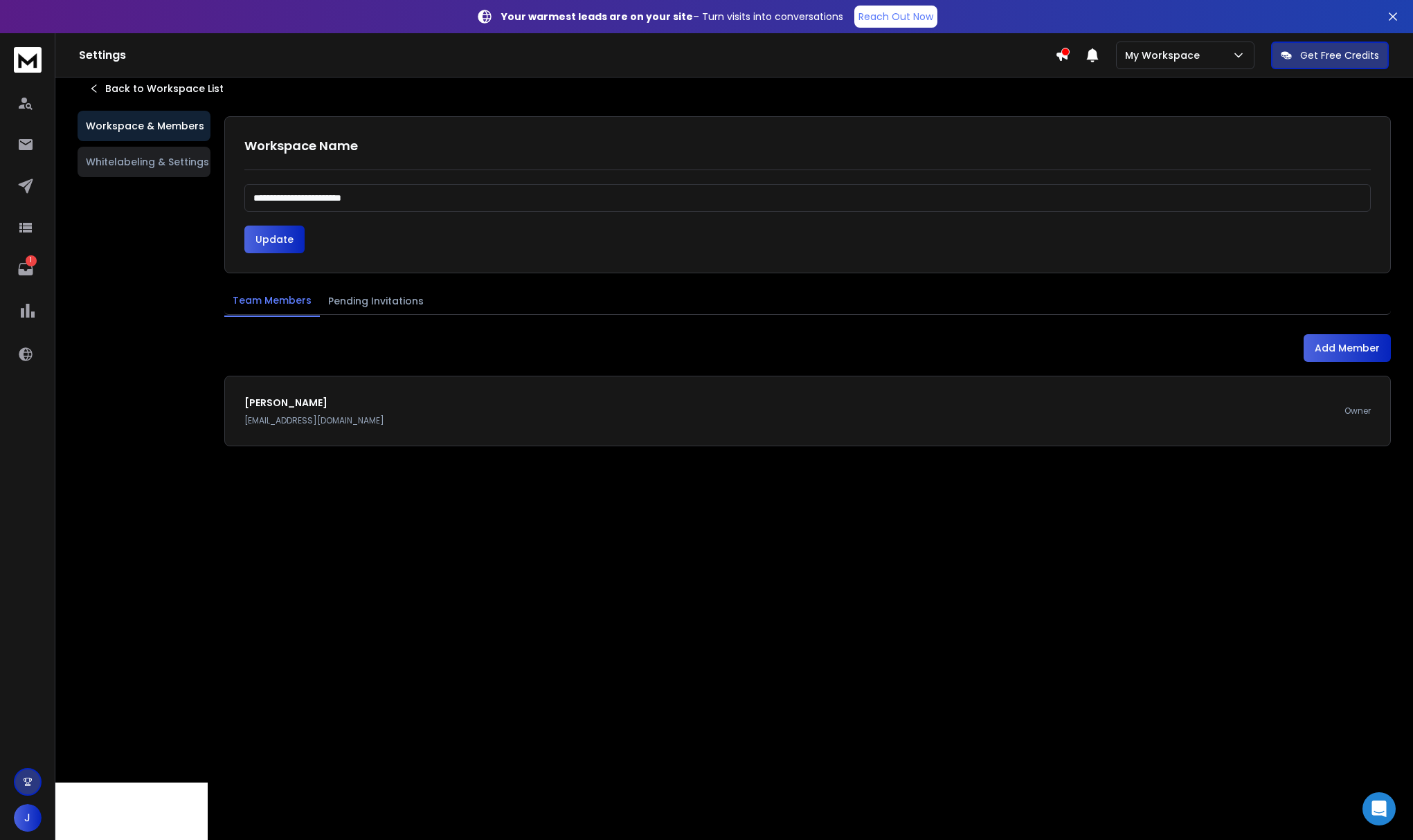
click at [1330, 356] on button "Add Member" at bounding box center [1346, 348] width 87 height 28
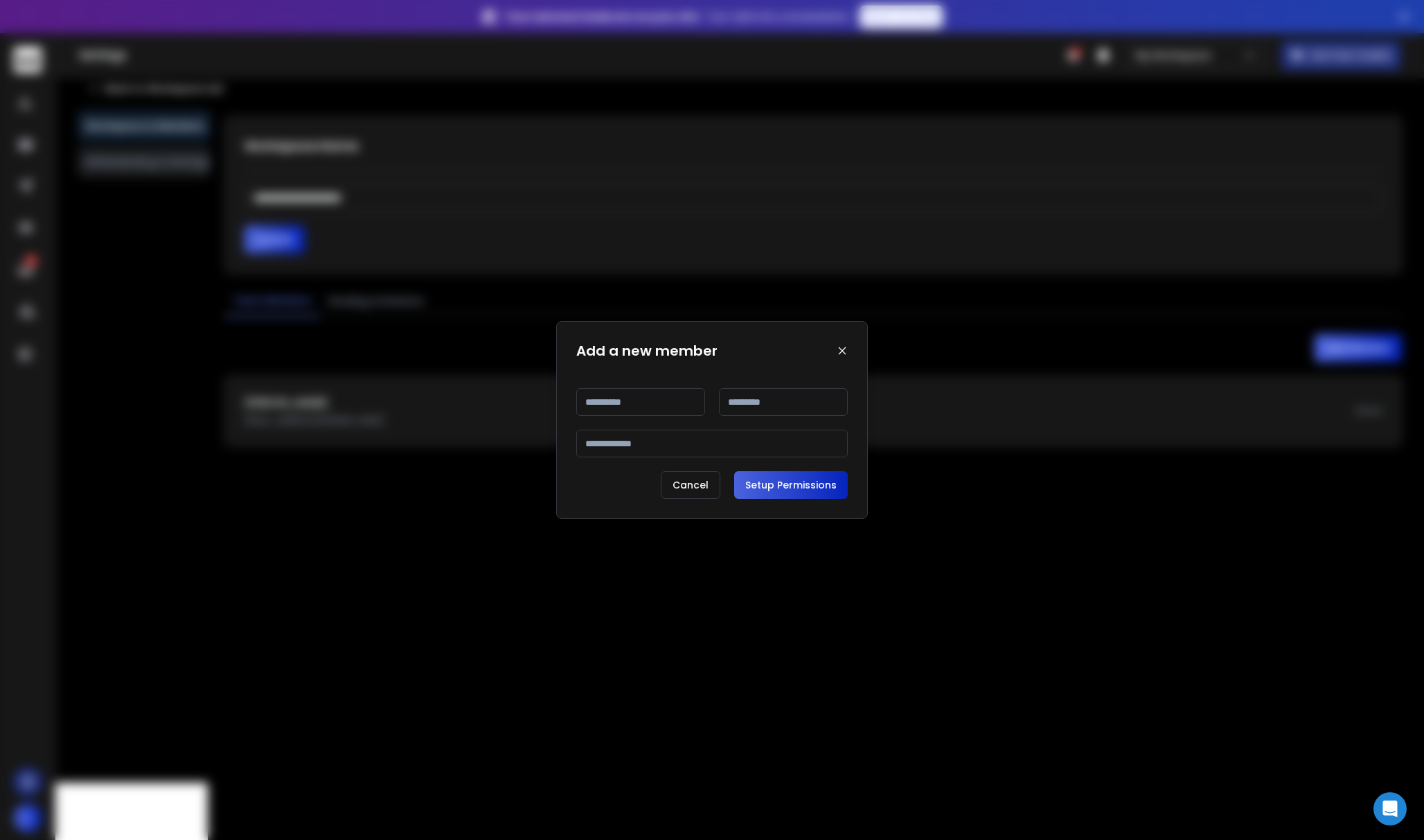
click at [620, 401] on input at bounding box center [641, 402] width 129 height 28
type input "******"
drag, startPoint x: 724, startPoint y: 452, endPoint x: 527, endPoint y: 435, distance: 197.7
click at [529, 435] on div "**********" at bounding box center [712, 420] width 1424 height 225
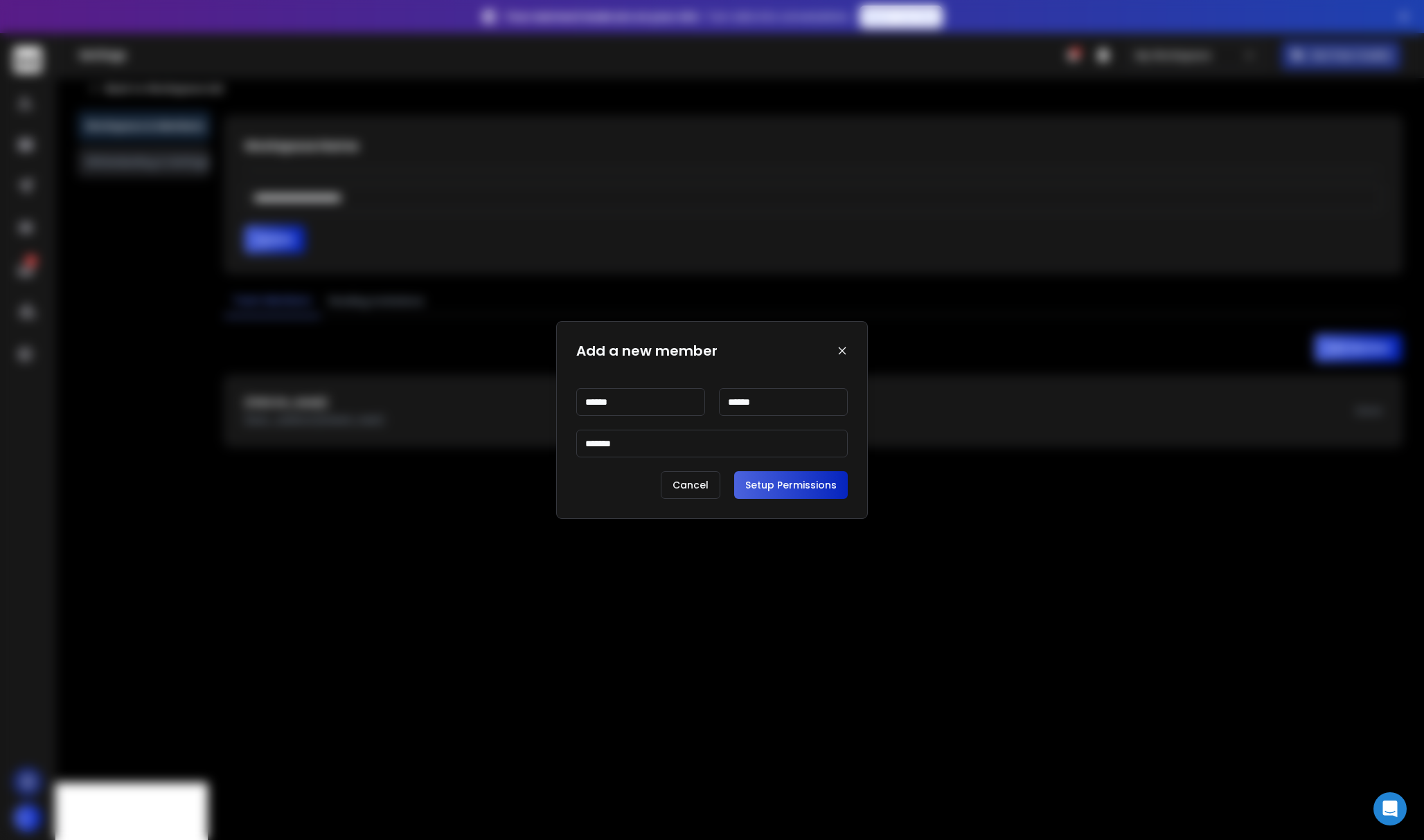
type input "**********"
click at [605, 404] on input "******" at bounding box center [641, 402] width 129 height 28
type input "****"
click at [545, 503] on div "**********" at bounding box center [712, 420] width 1424 height 225
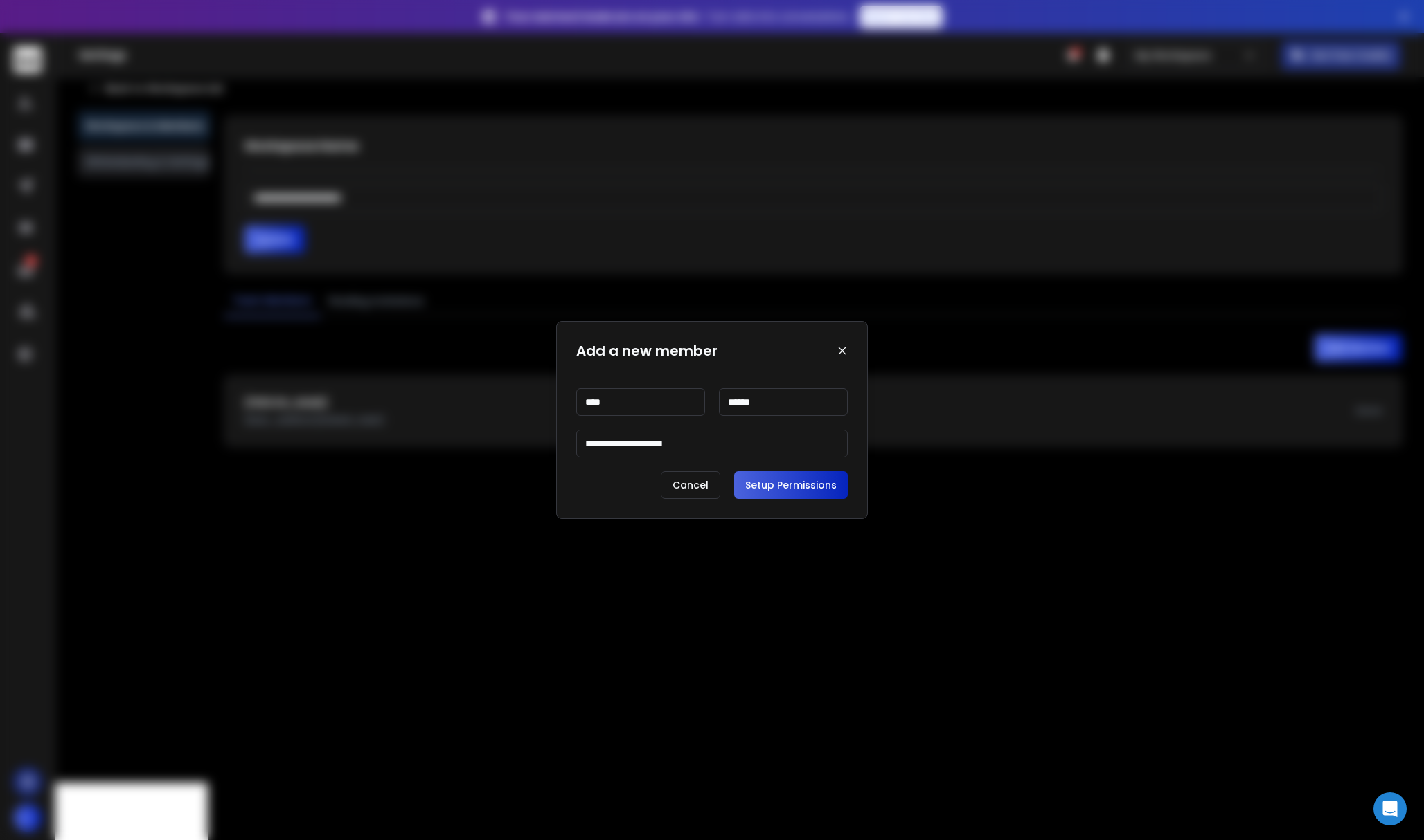
click at [789, 488] on button "Setup Permissions" at bounding box center [791, 485] width 113 height 28
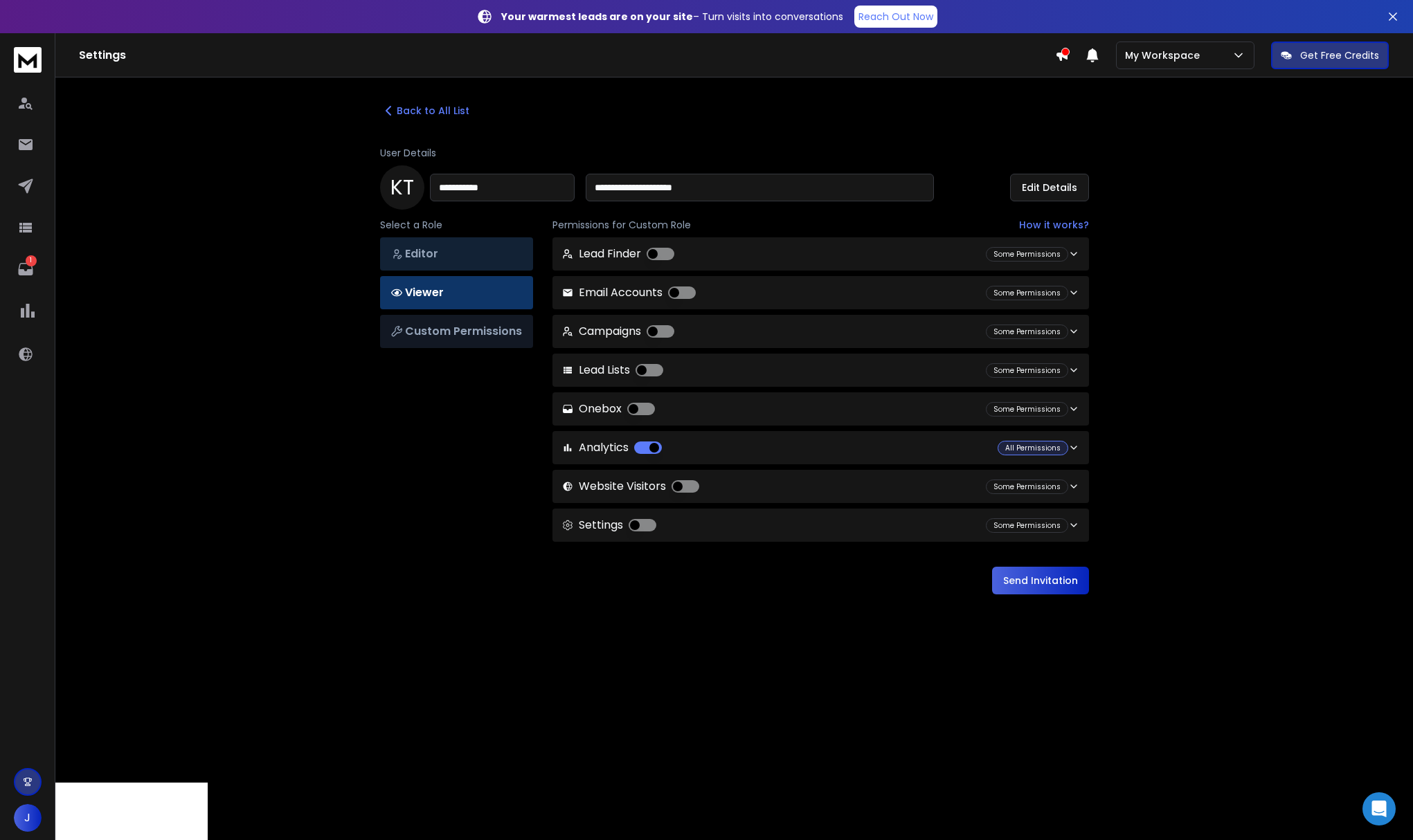
click at [466, 259] on p "Editor" at bounding box center [456, 254] width 131 height 17
click at [402, 259] on button "Editor" at bounding box center [396, 254] width 11 height 34
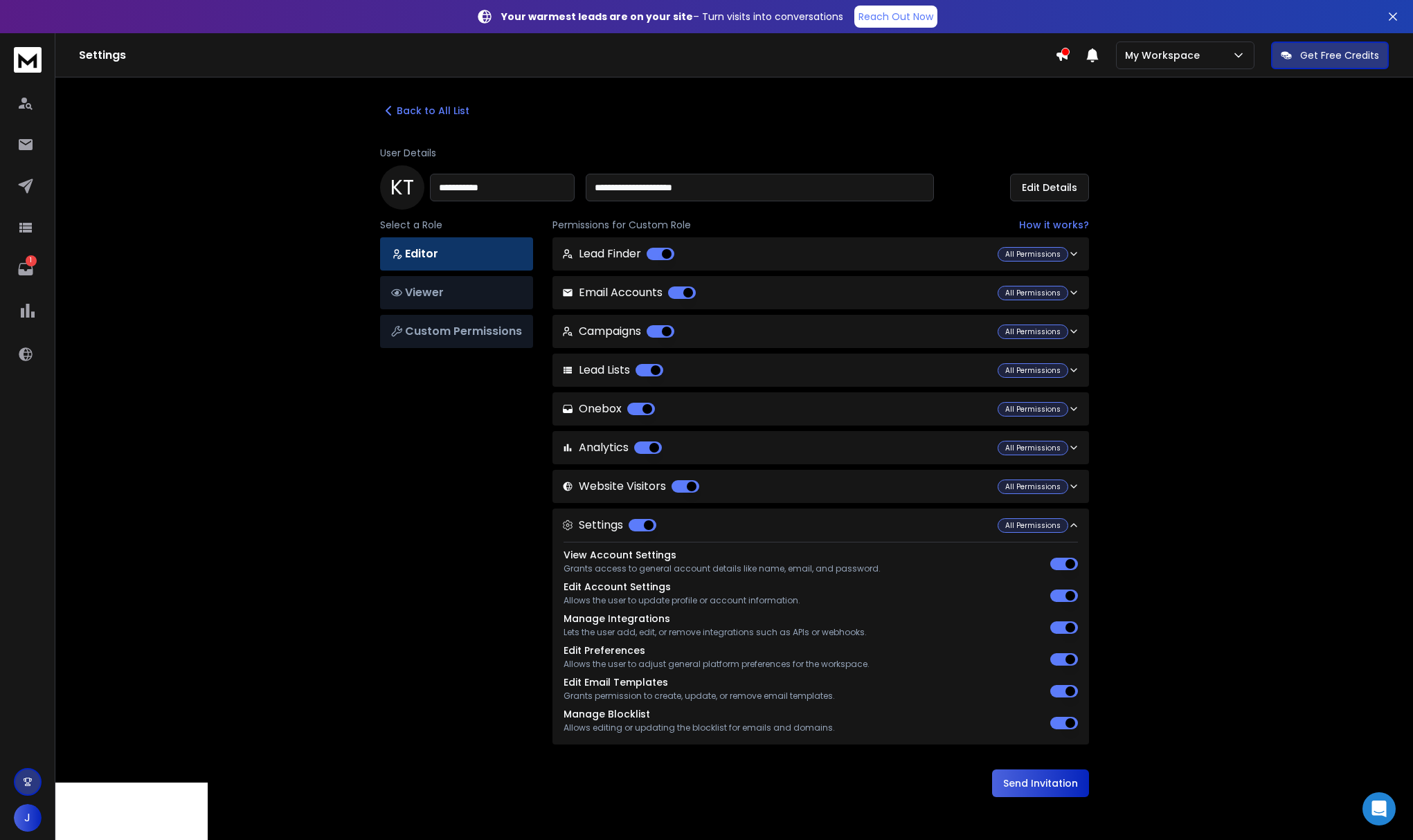
click at [1047, 781] on button "Send Invitation" at bounding box center [1041, 784] width 97 height 28
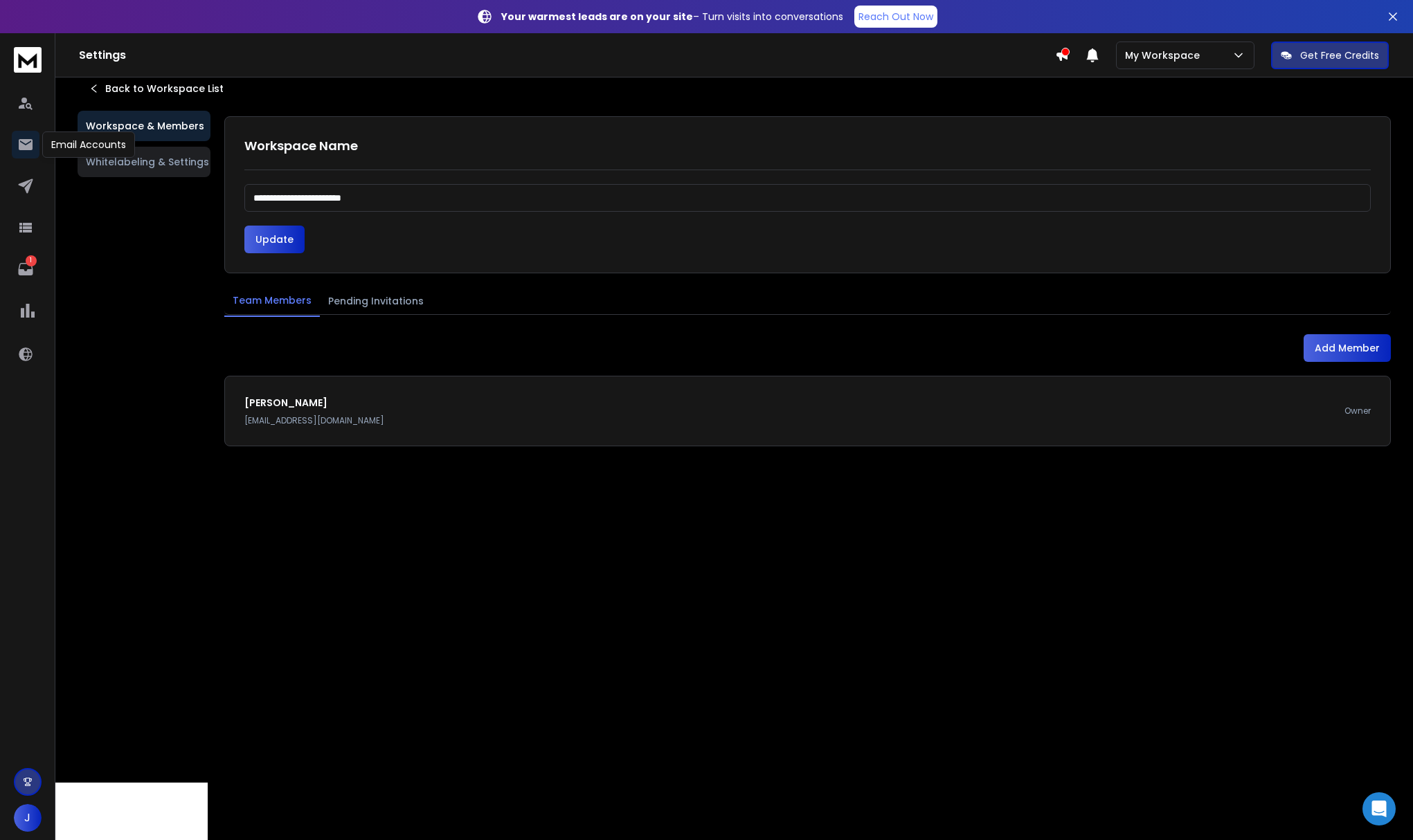
click at [21, 149] on icon at bounding box center [26, 144] width 14 height 11
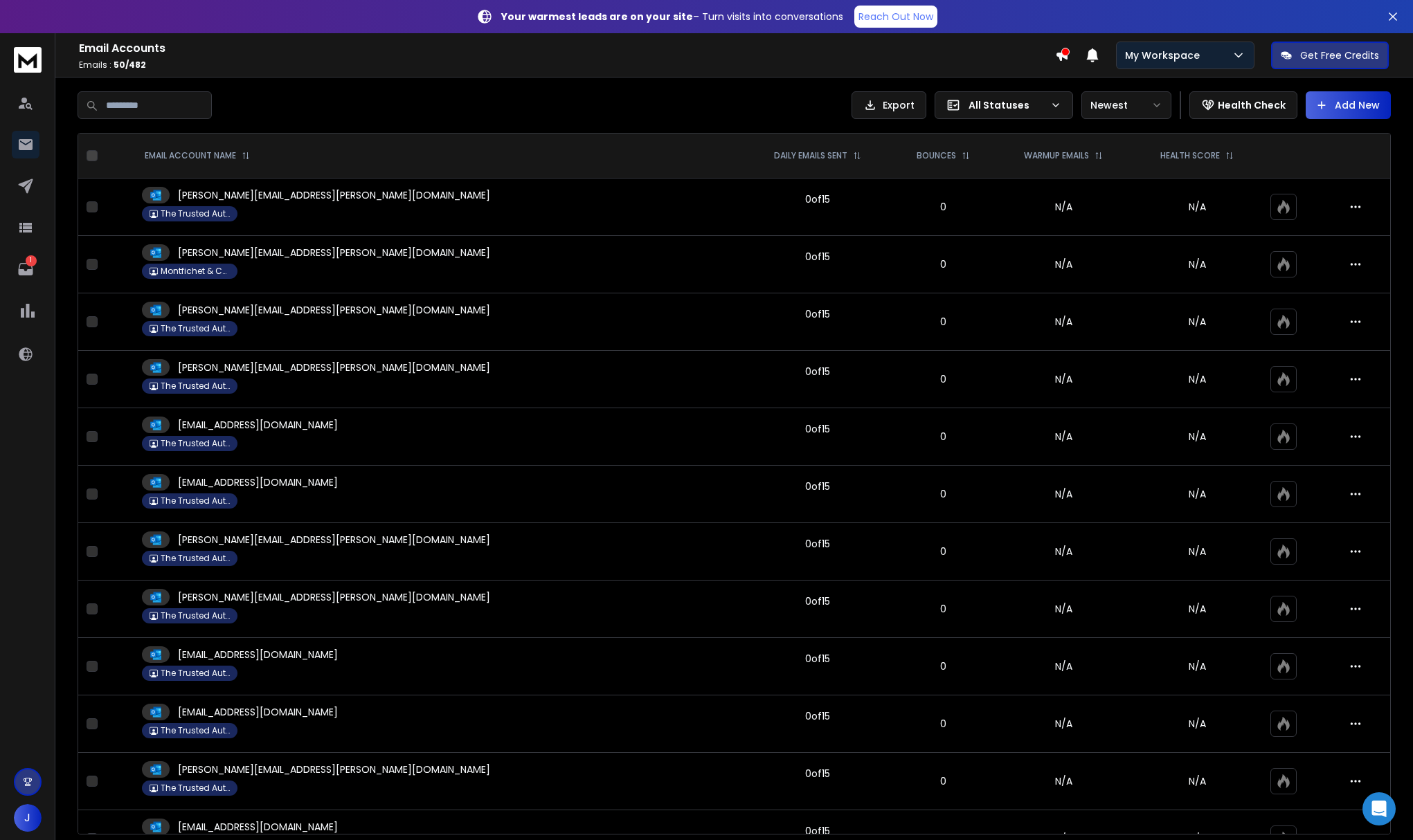
click at [1206, 59] on div "My Workspace" at bounding box center [1185, 55] width 121 height 14
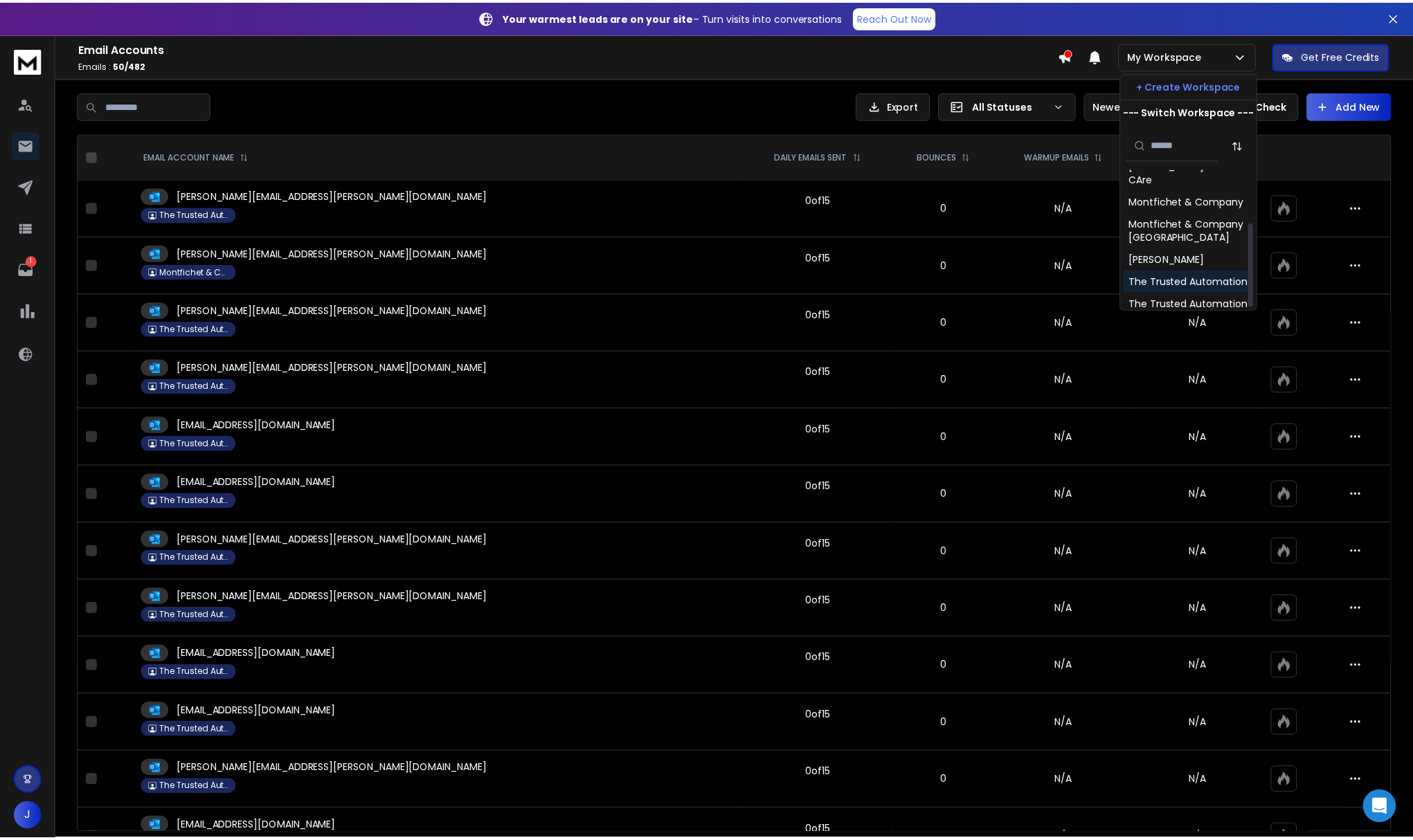
scroll to position [89, 0]
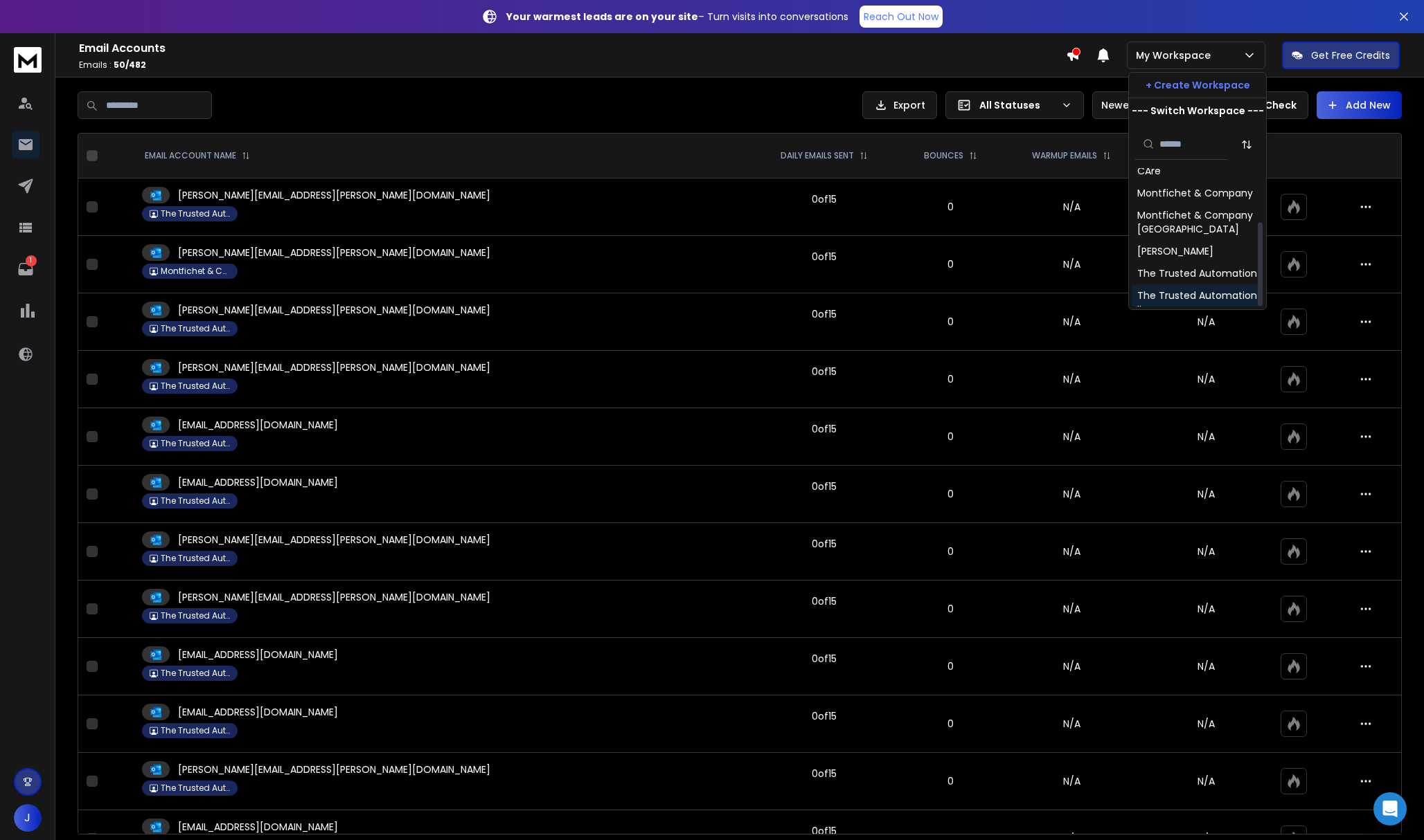
click at [1179, 290] on div "The Trusted Automation II" at bounding box center [1197, 302] width 121 height 28
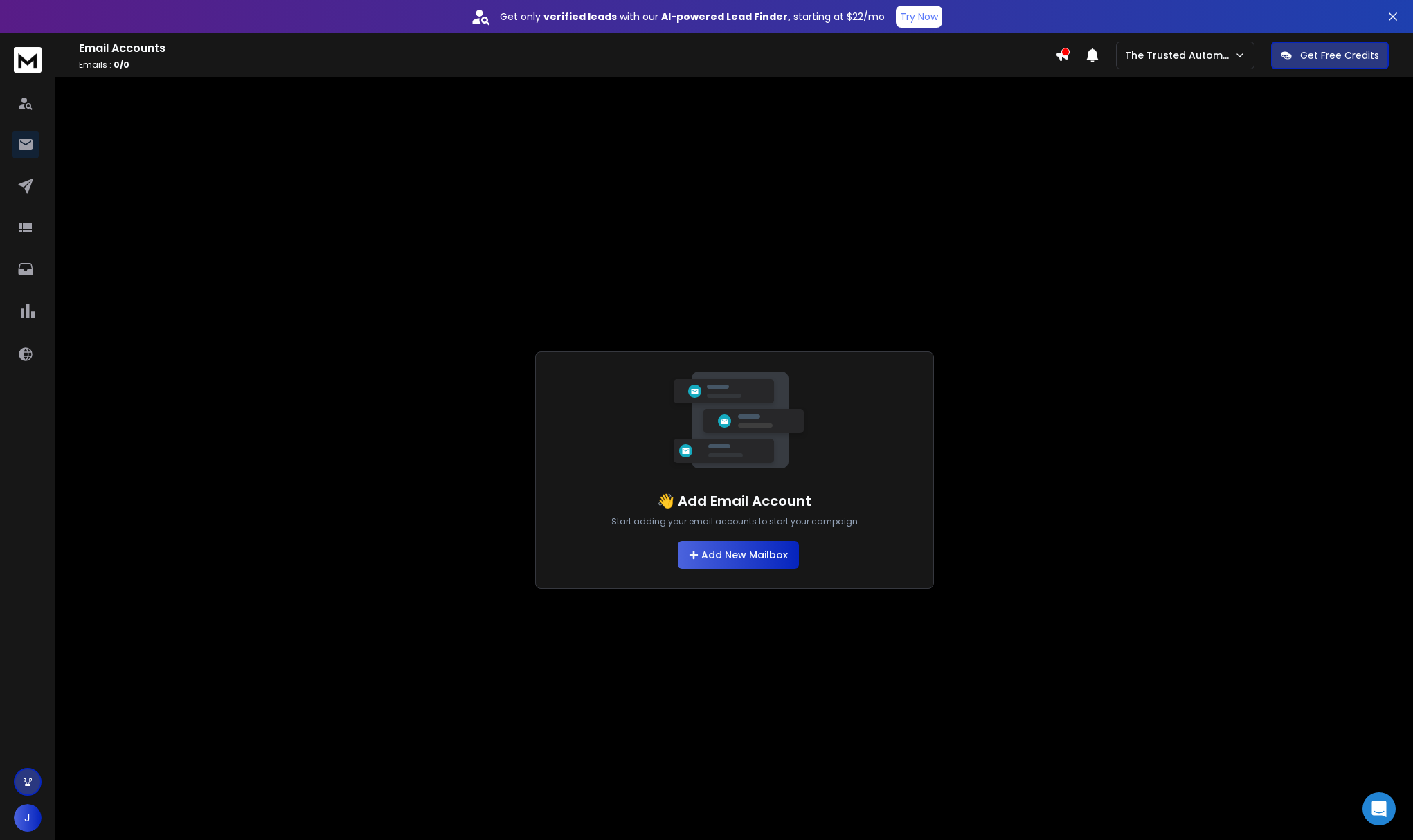
click at [739, 558] on button "Add New Mailbox" at bounding box center [738, 555] width 121 height 28
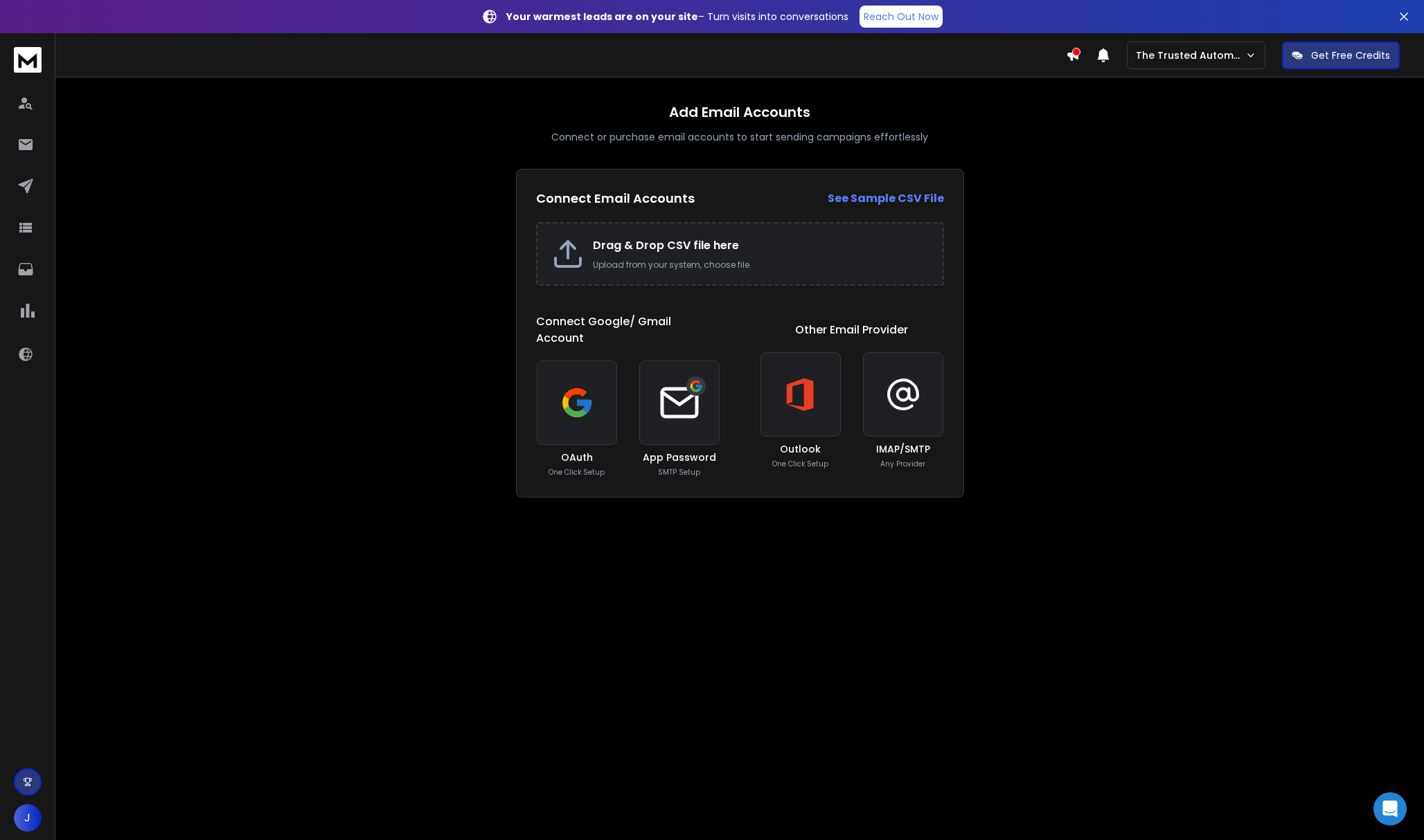
click at [796, 391] on icon at bounding box center [800, 394] width 32 height 32
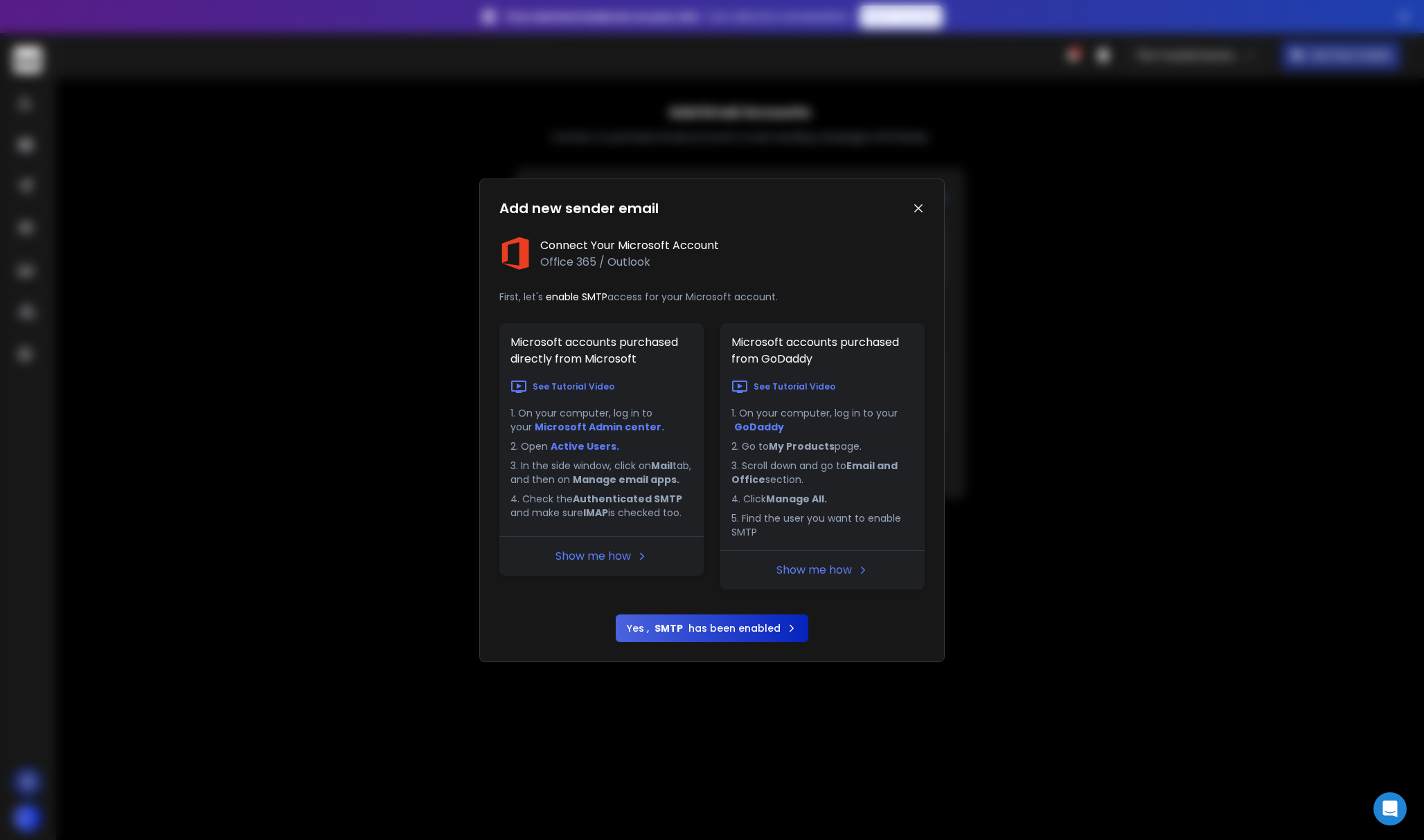
click at [750, 626] on button "Yes , SMTP has been enabled" at bounding box center [712, 629] width 193 height 28
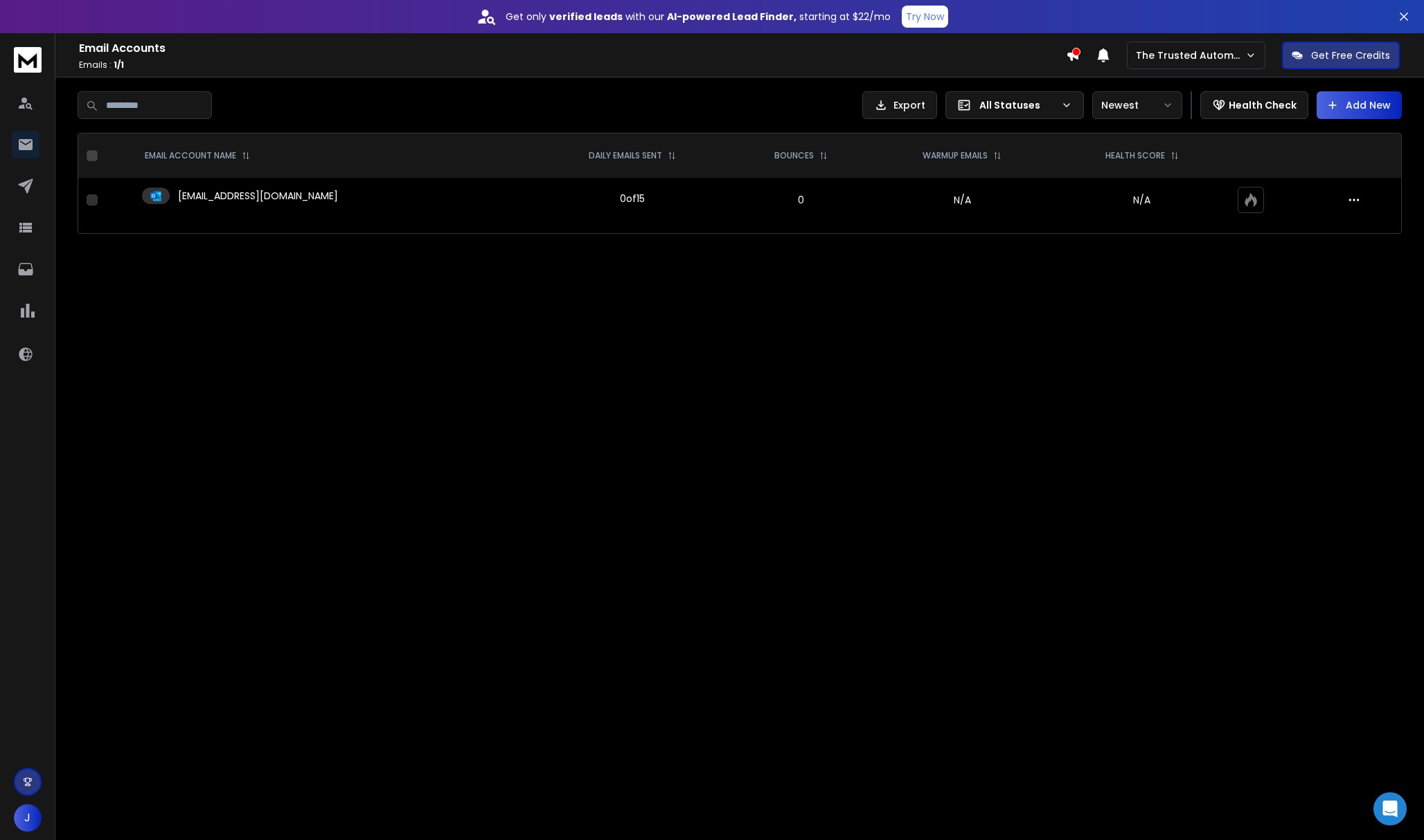
click at [97, 196] on button "button" at bounding box center [92, 200] width 11 height 11
click at [1178, 108] on div "All Statuses" at bounding box center [1113, 105] width 138 height 28
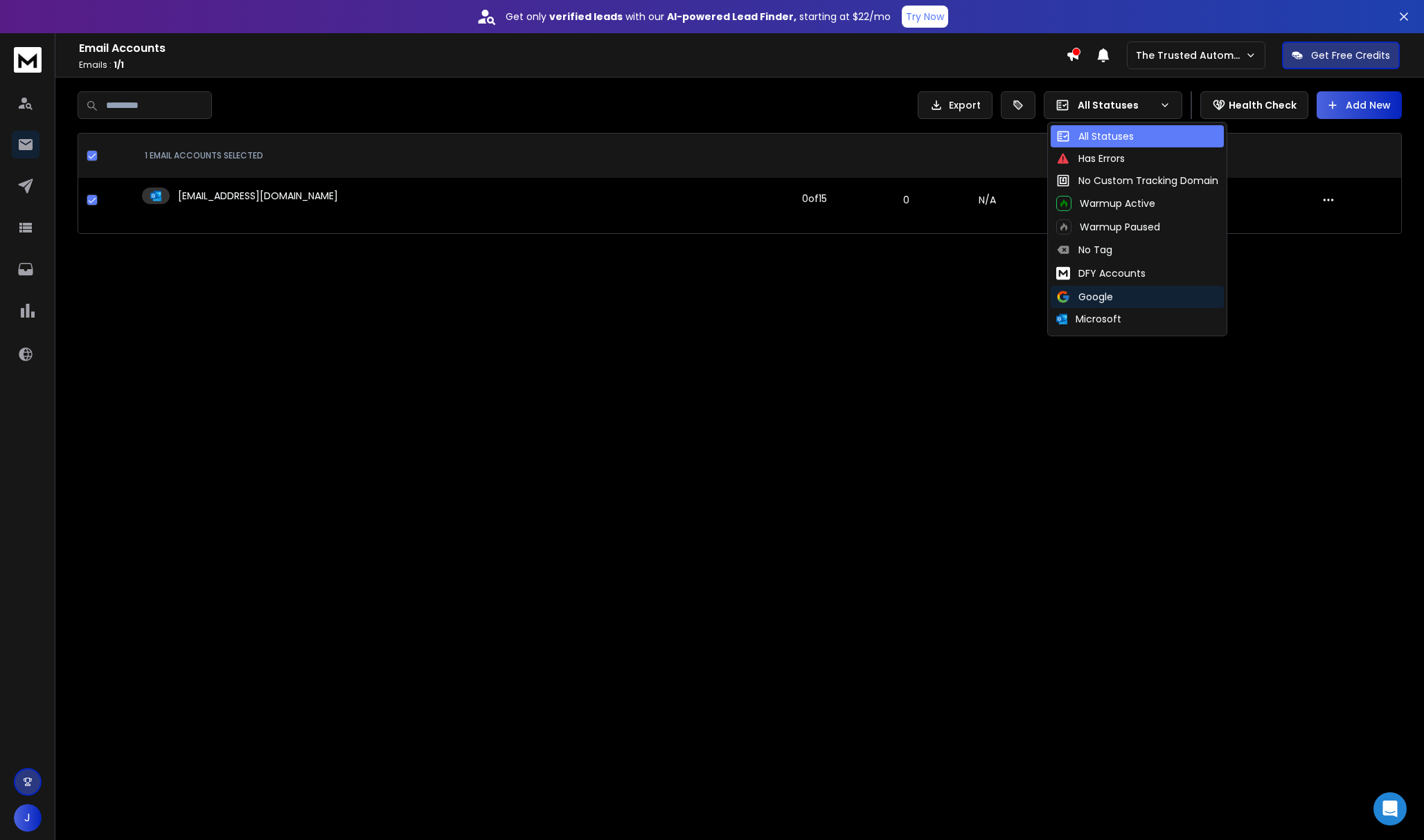
click at [782, 138] on th at bounding box center [815, 156] width 119 height 45
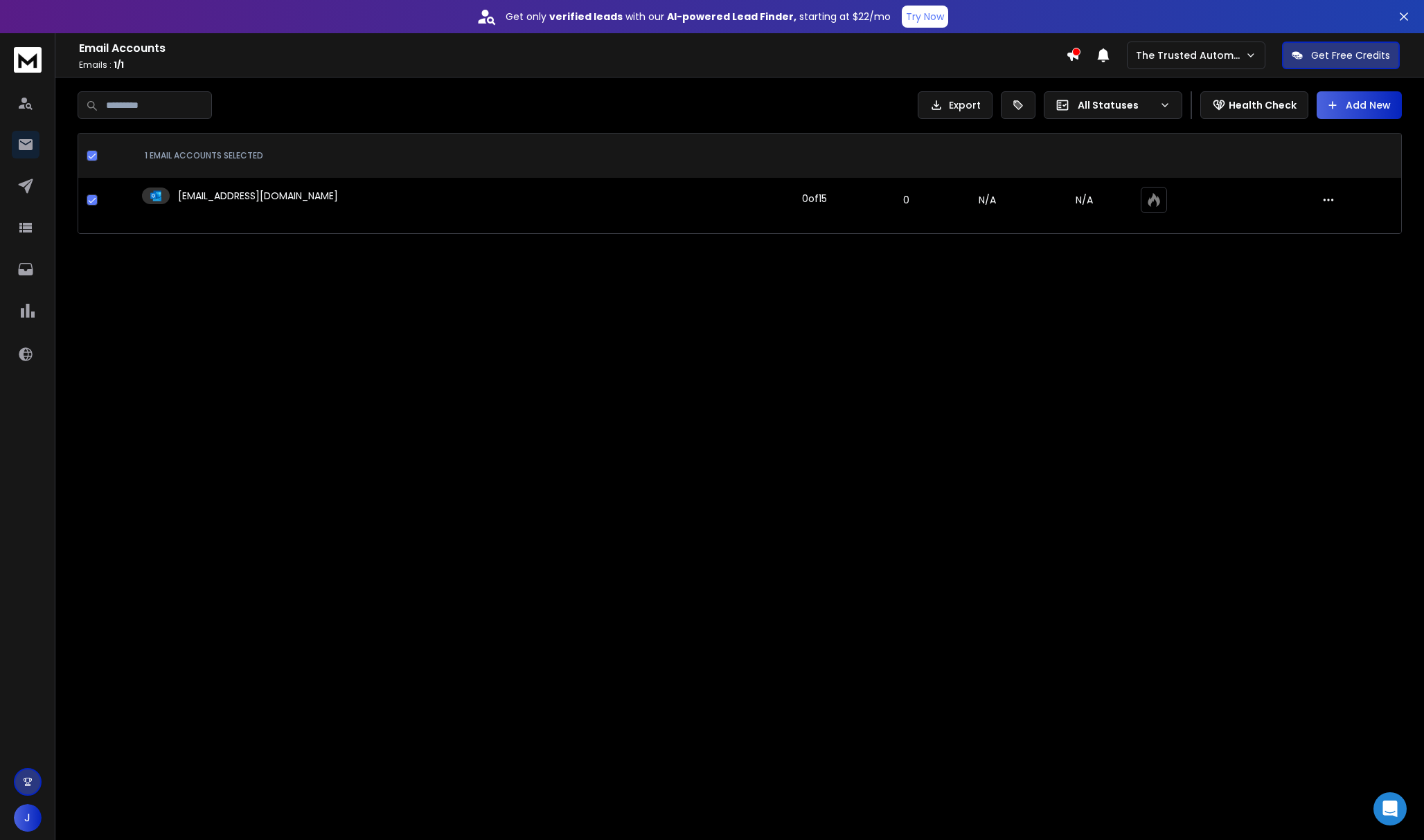
click at [1170, 112] on div "All Statuses" at bounding box center [1113, 105] width 138 height 28
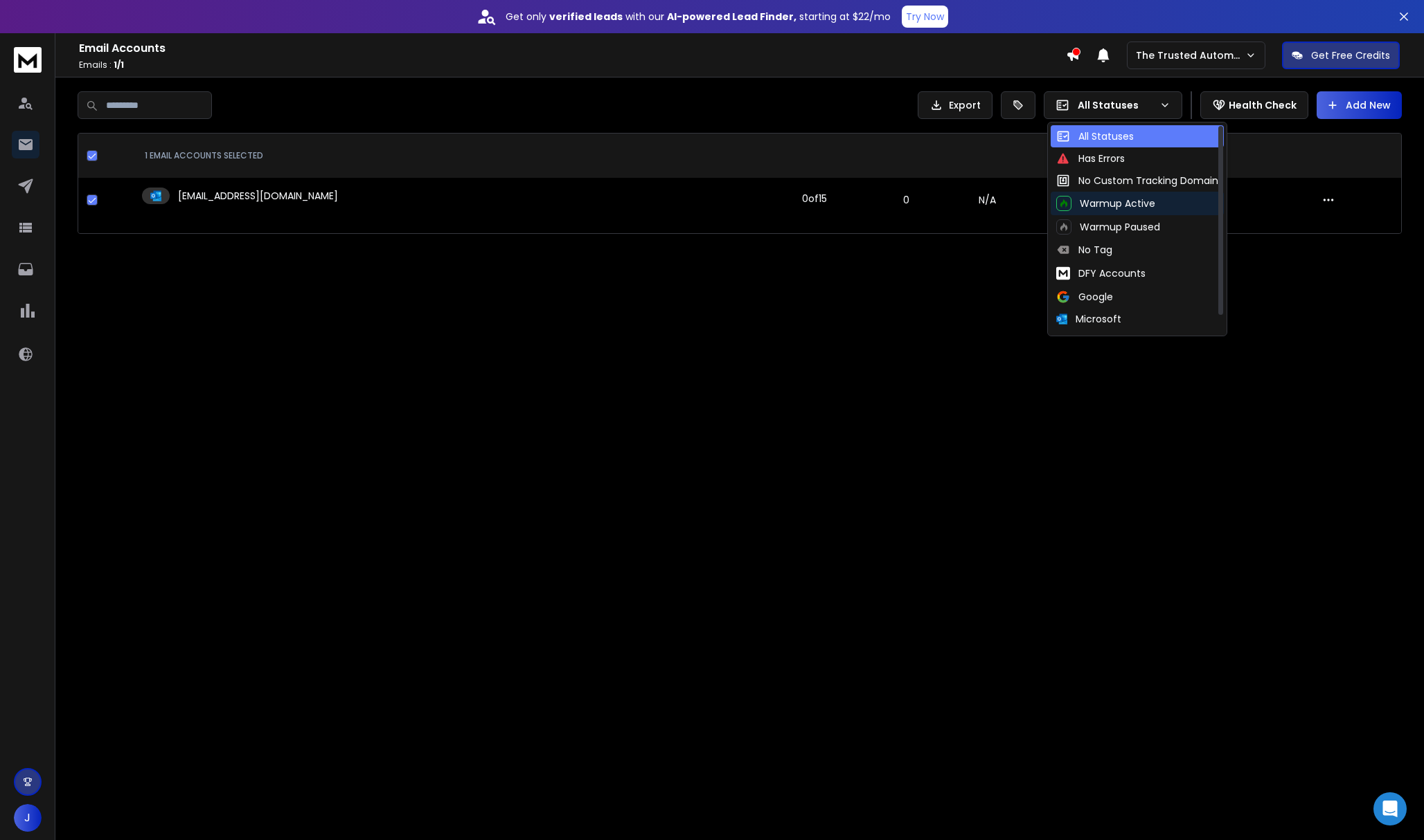
click at [294, 269] on div "Get only verified leads with our AI-powered Lead Finder, starting at $22/mo Try…" at bounding box center [712, 420] width 1424 height 840
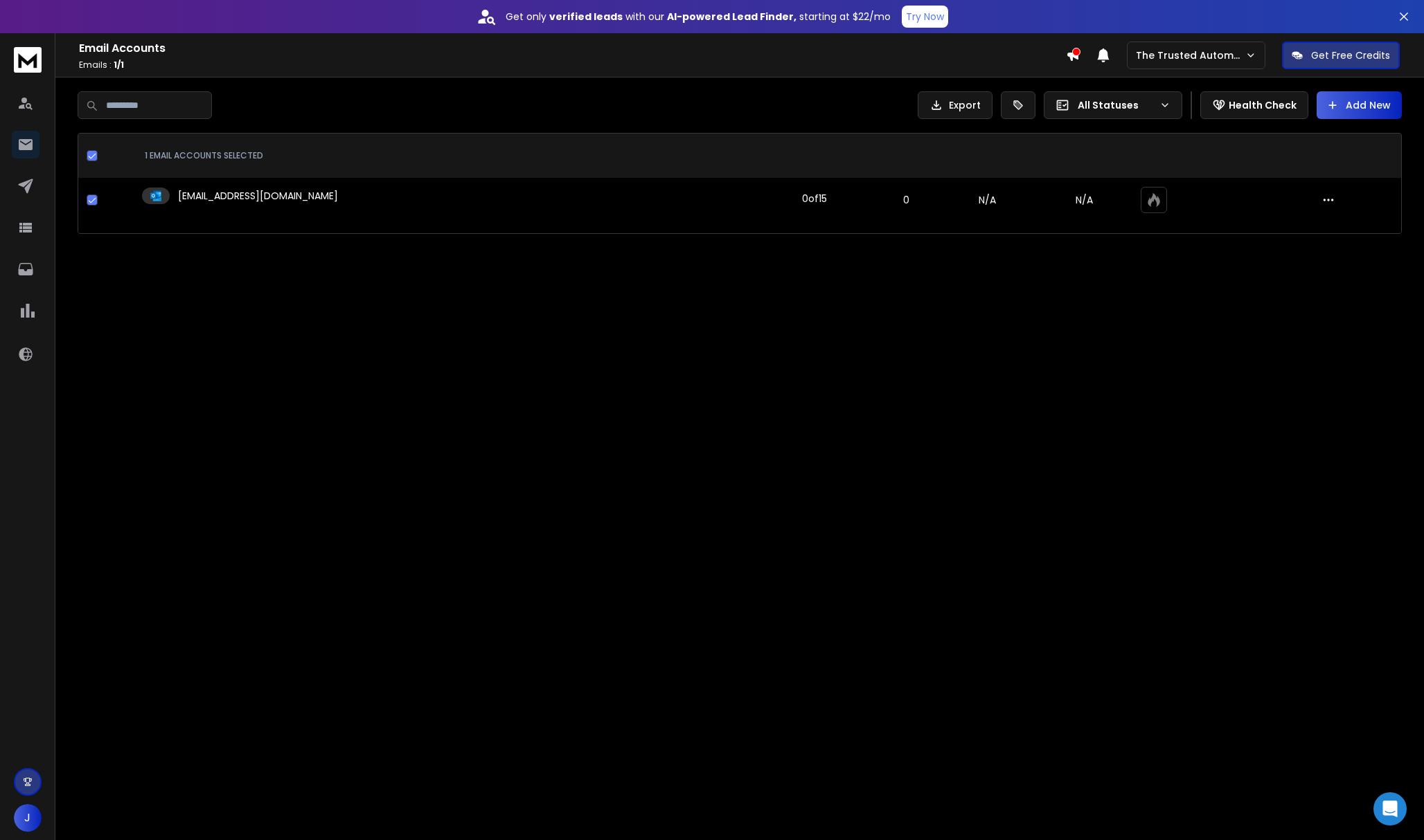
click at [1324, 199] on icon at bounding box center [1328, 199] width 10 height 2
click at [1343, 276] on div "Delete Account" at bounding box center [1342, 274] width 96 height 22
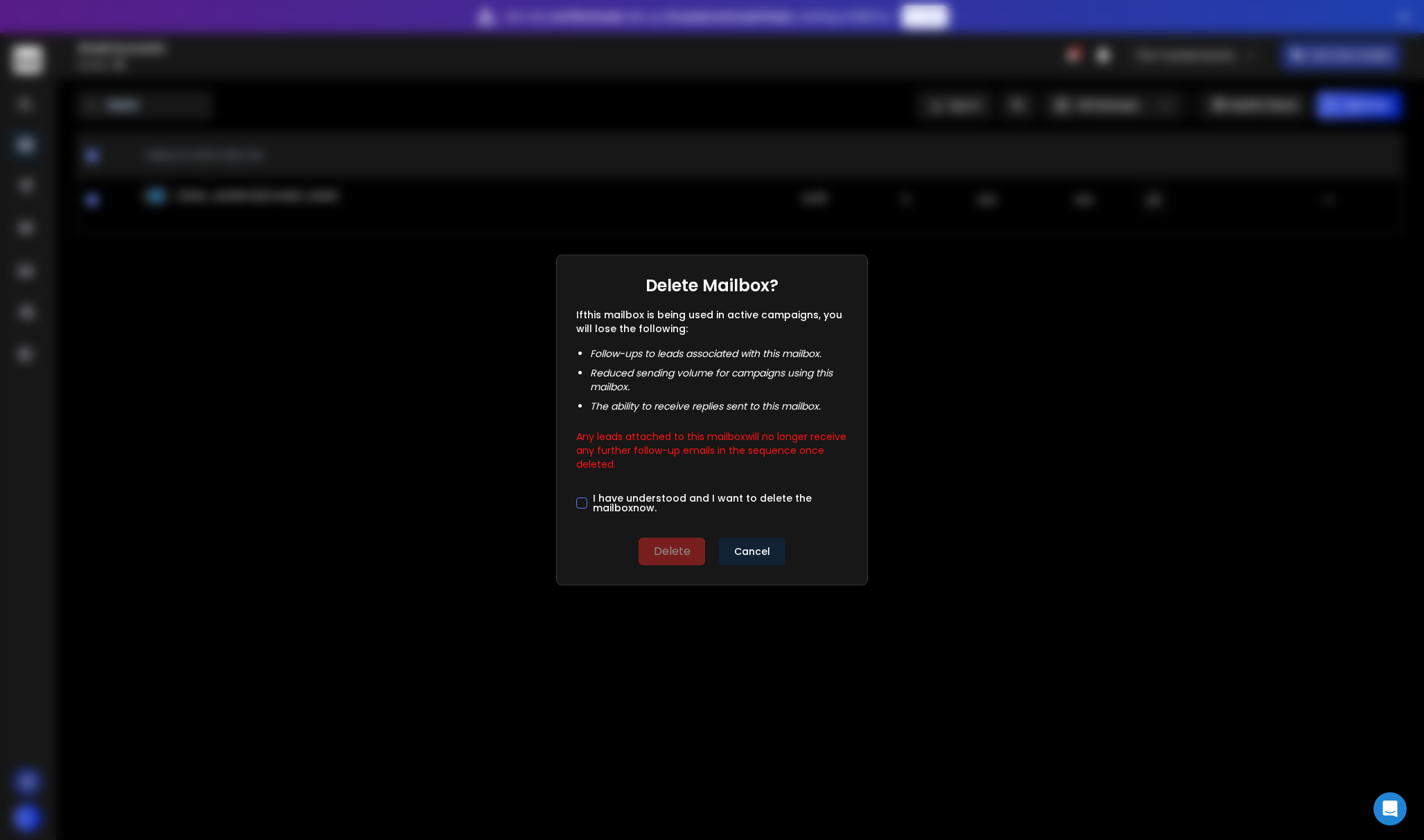
click at [576, 504] on button "I have understood and I want to delete the mailbox now." at bounding box center [581, 503] width 11 height 11
click at [686, 555] on button "Delete" at bounding box center [671, 552] width 67 height 28
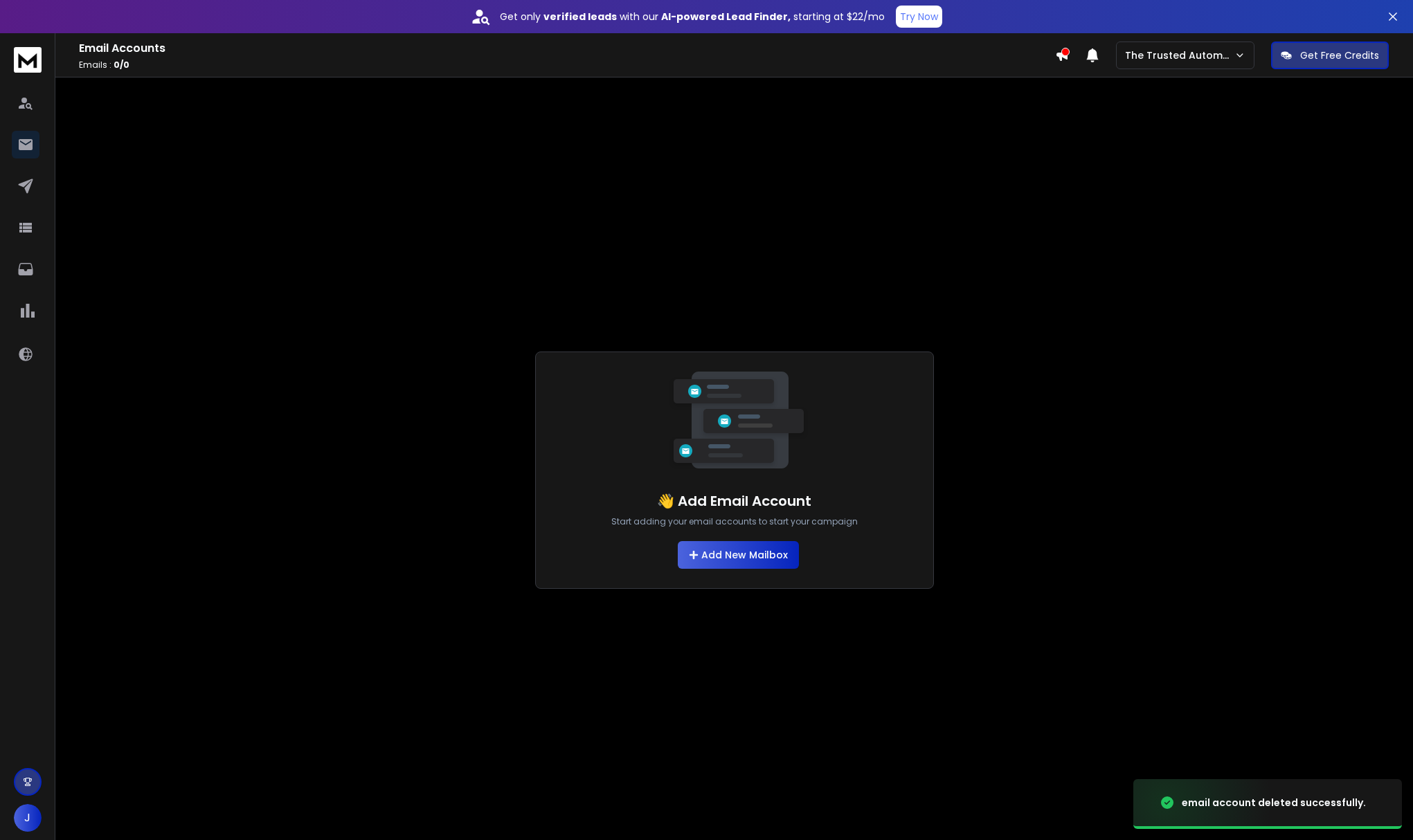
click at [1002, 337] on div "👋 Add Email Account Start adding your email accounts to start your campaign Add…" at bounding box center [734, 470] width 1313 height 757
